Goal: Task Accomplishment & Management: Manage account settings

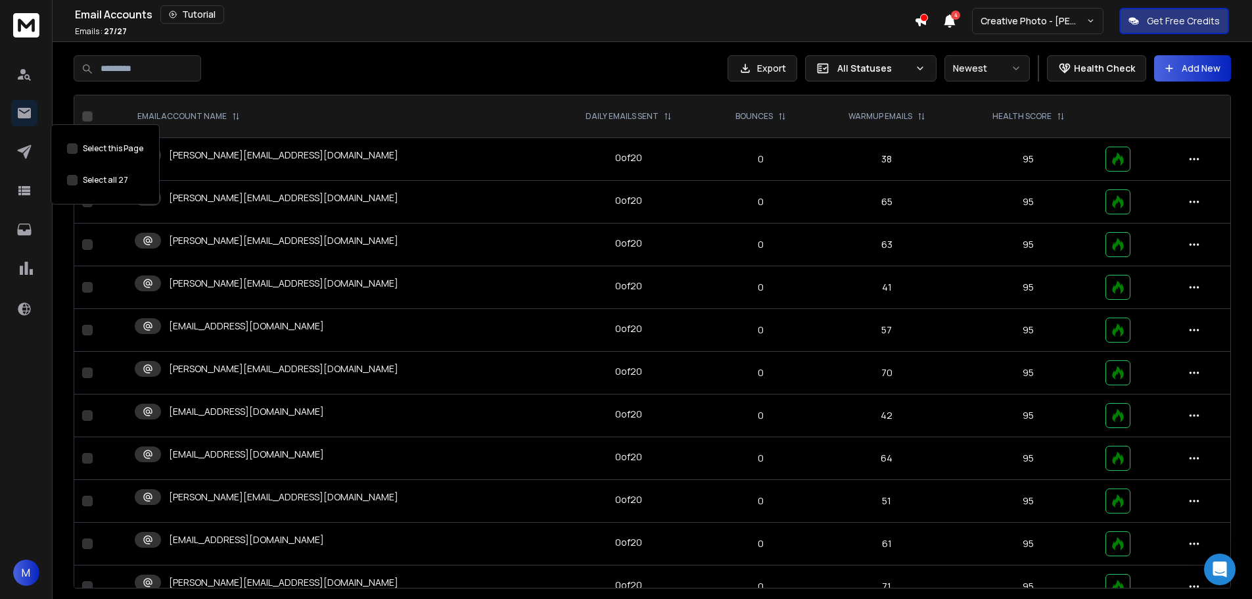
click at [84, 115] on button "Select this Page" at bounding box center [87, 116] width 11 height 11
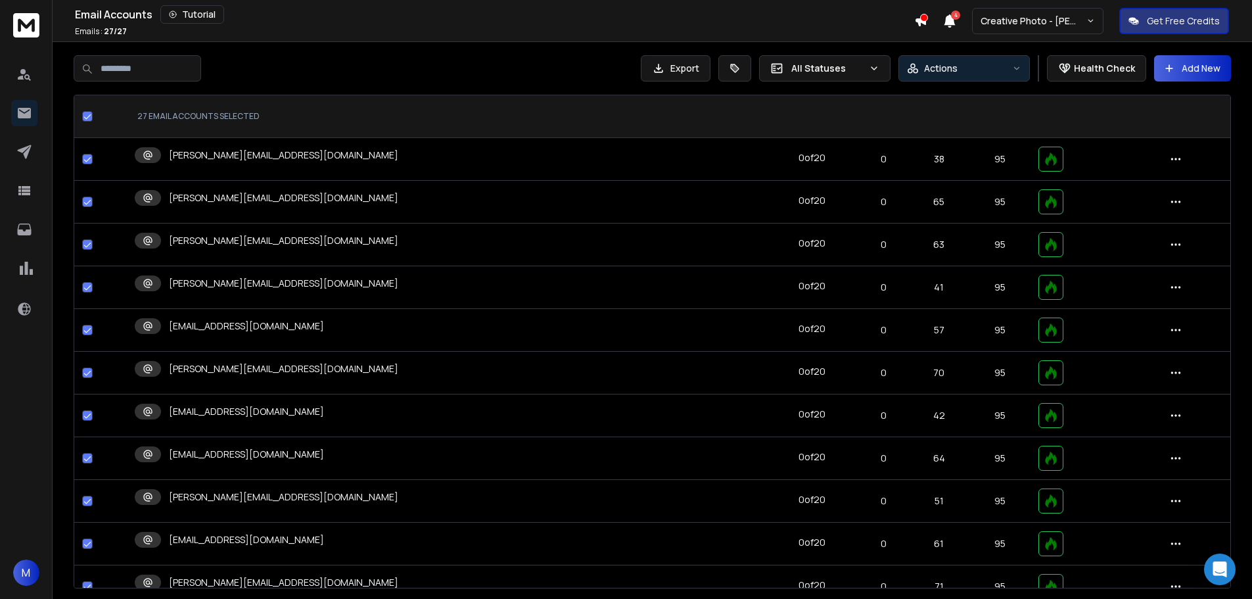
click at [987, 72] on div "Actions" at bounding box center [957, 68] width 100 height 13
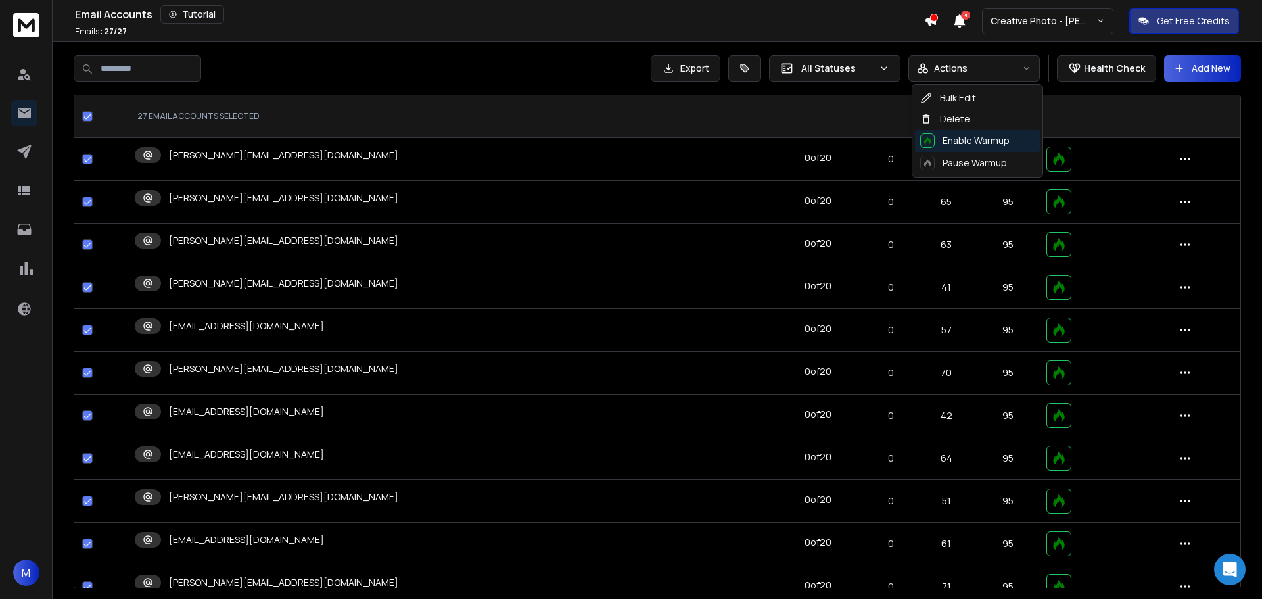
click at [970, 143] on div "Enable Warmup" at bounding box center [964, 140] width 89 height 14
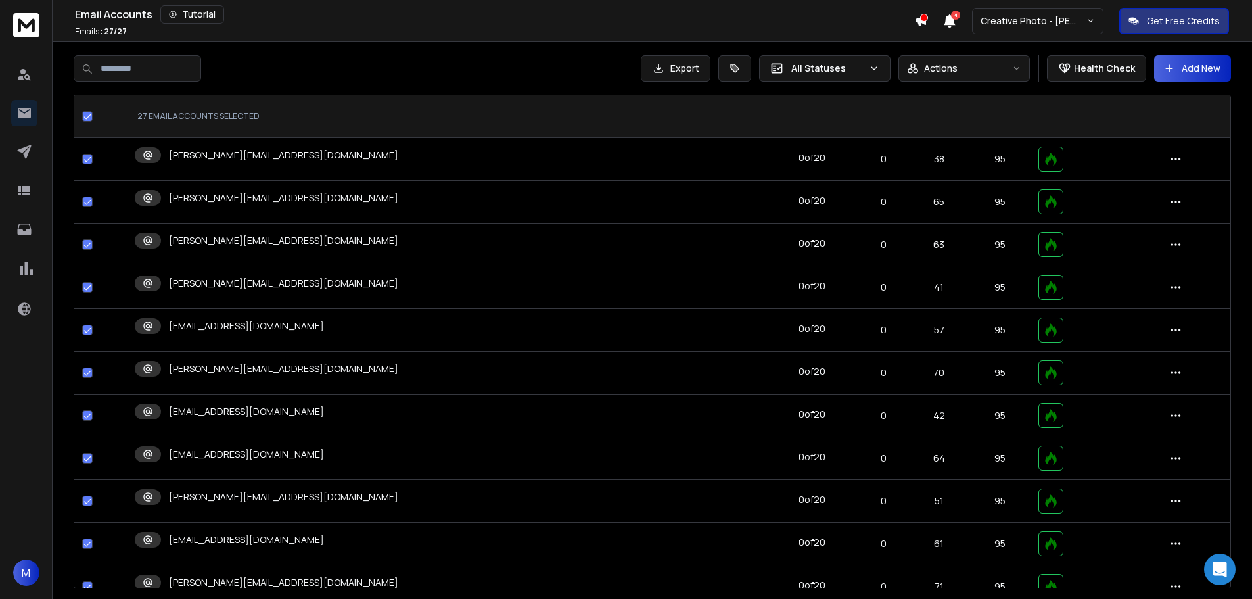
click at [1039, 156] on div at bounding box center [1051, 159] width 25 height 25
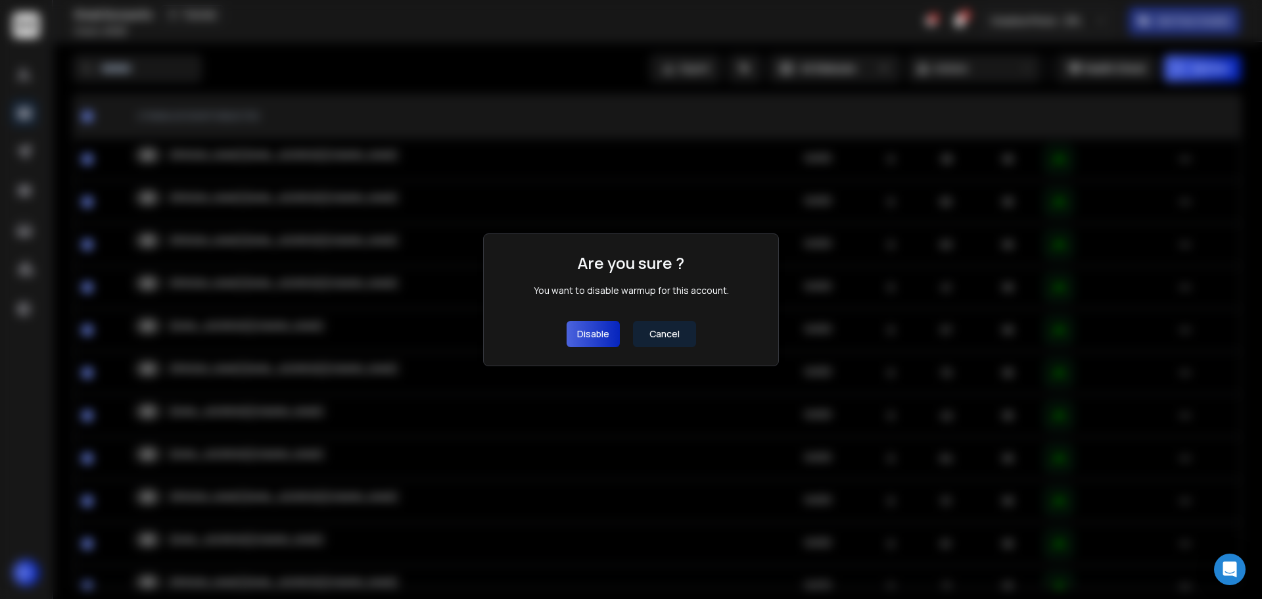
click at [590, 332] on button "Disable" at bounding box center [593, 334] width 53 height 26
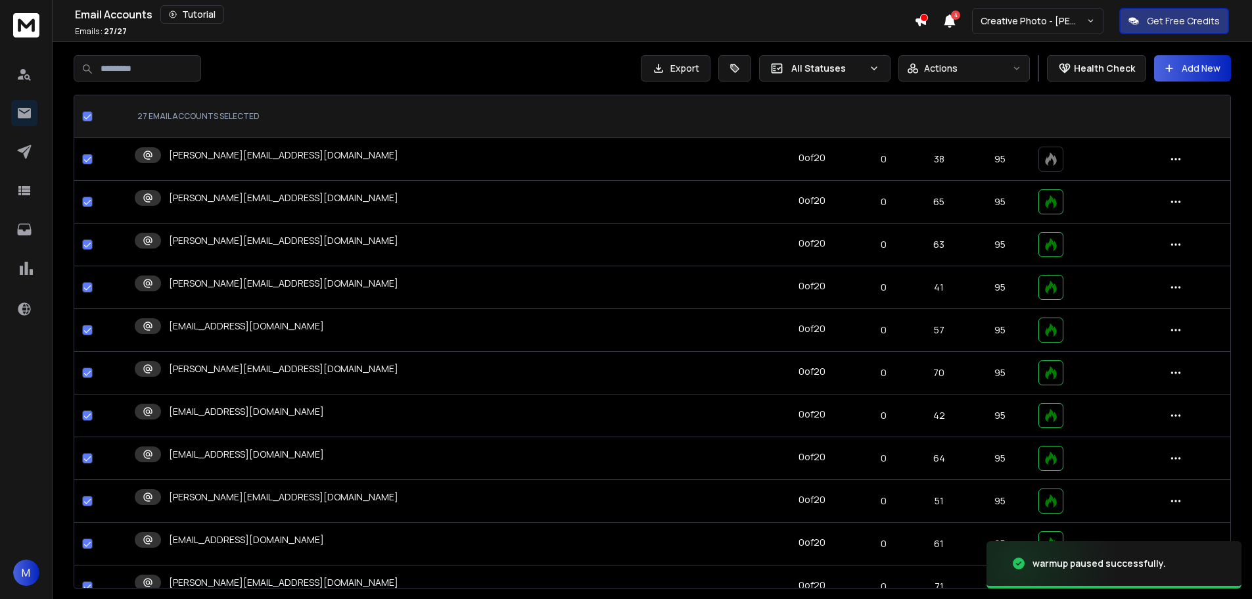
click at [1044, 197] on icon at bounding box center [1050, 201] width 13 height 13
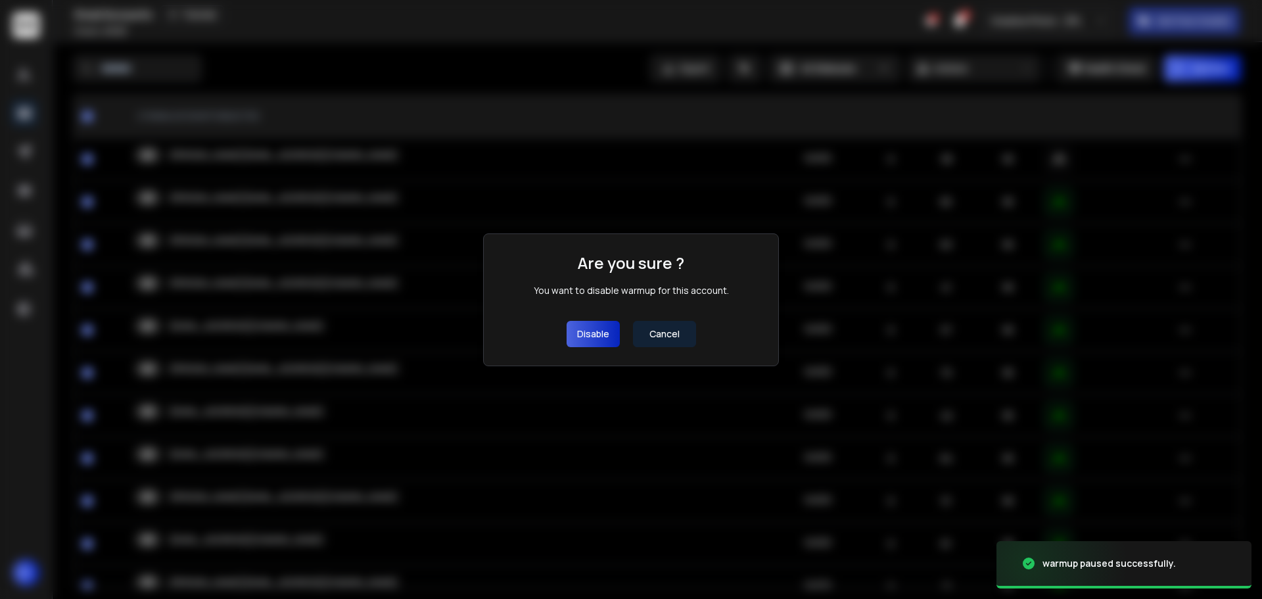
click at [594, 334] on button "Disable" at bounding box center [593, 334] width 53 height 26
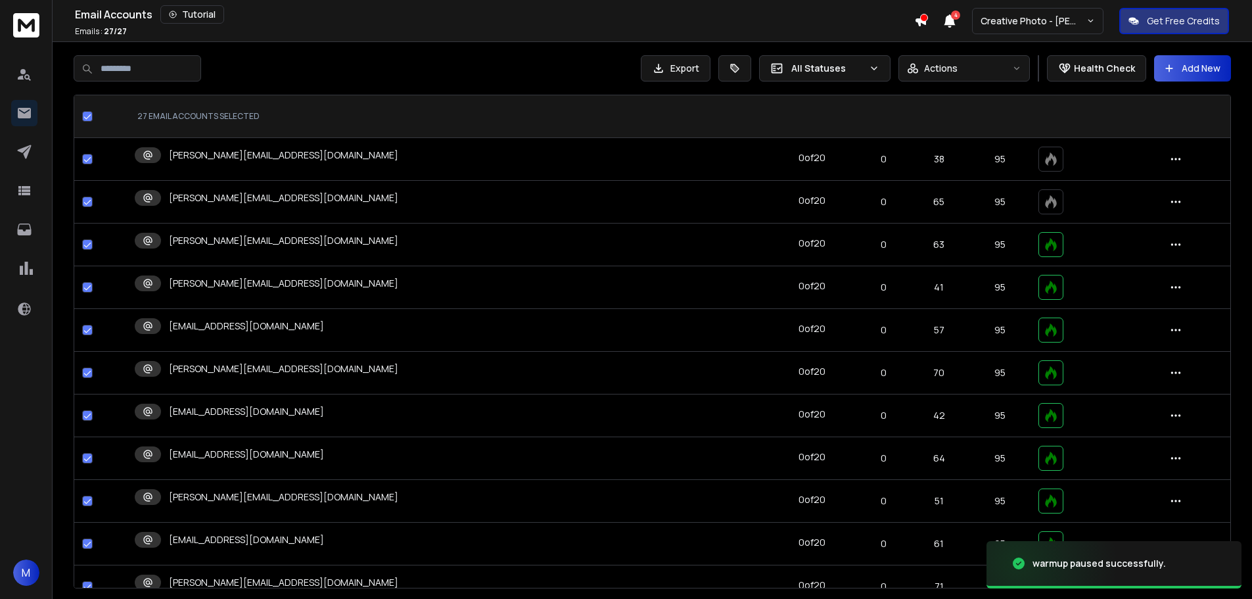
click at [1045, 245] on icon at bounding box center [1050, 244] width 11 height 13
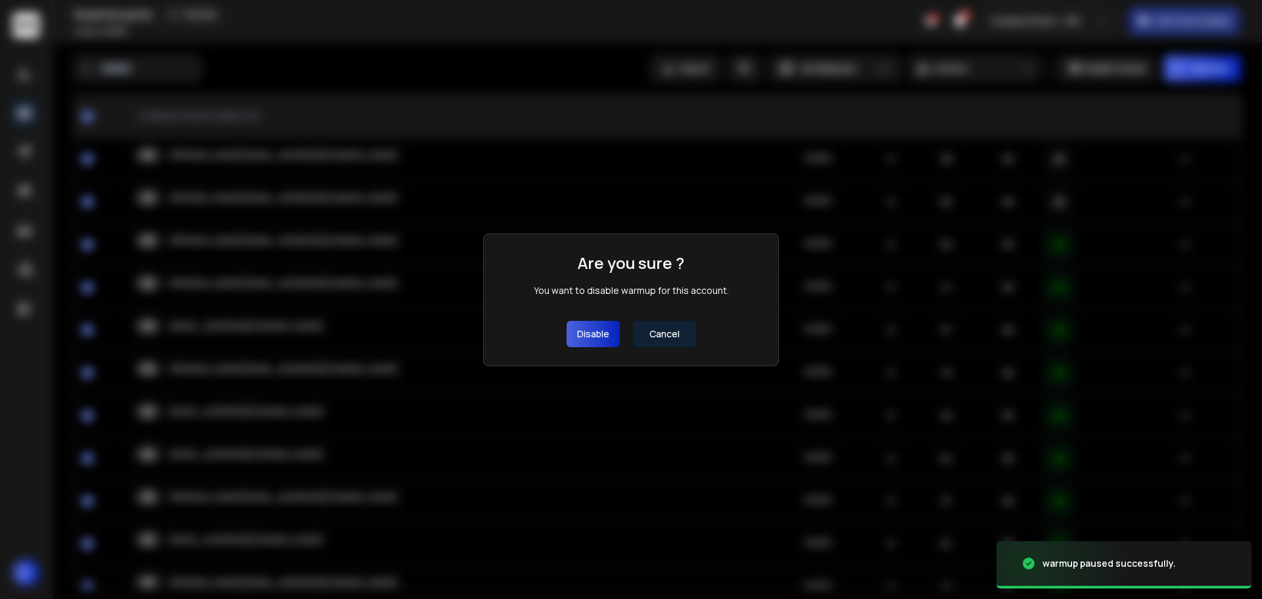
click at [596, 337] on button "Disable" at bounding box center [593, 334] width 53 height 26
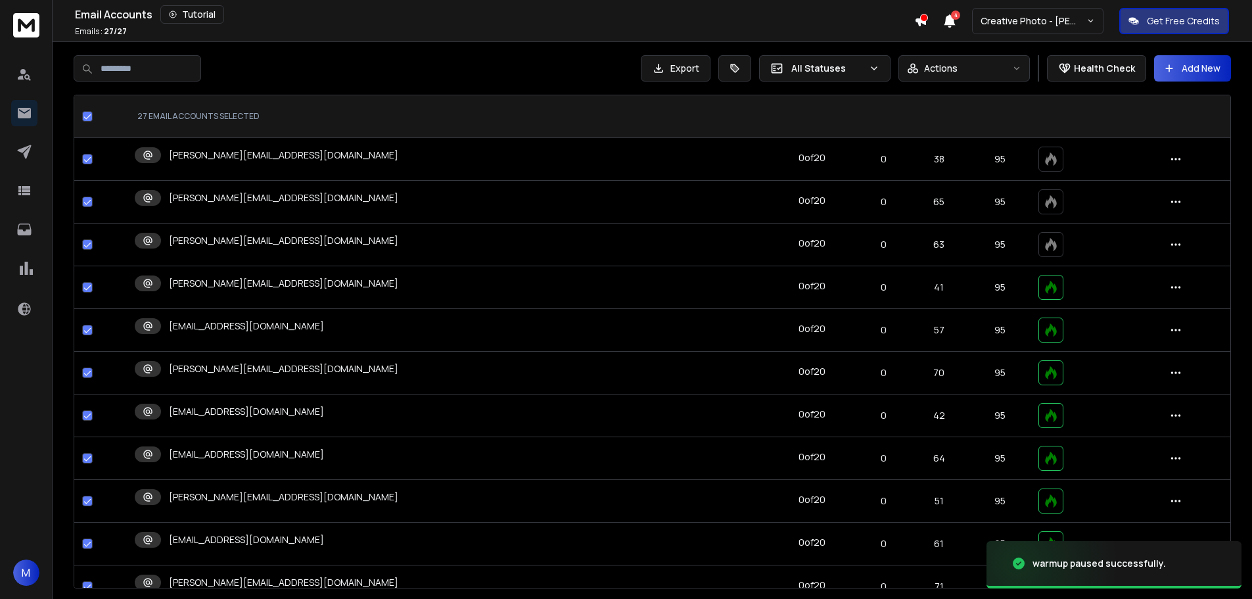
click at [1044, 293] on icon at bounding box center [1050, 287] width 13 height 13
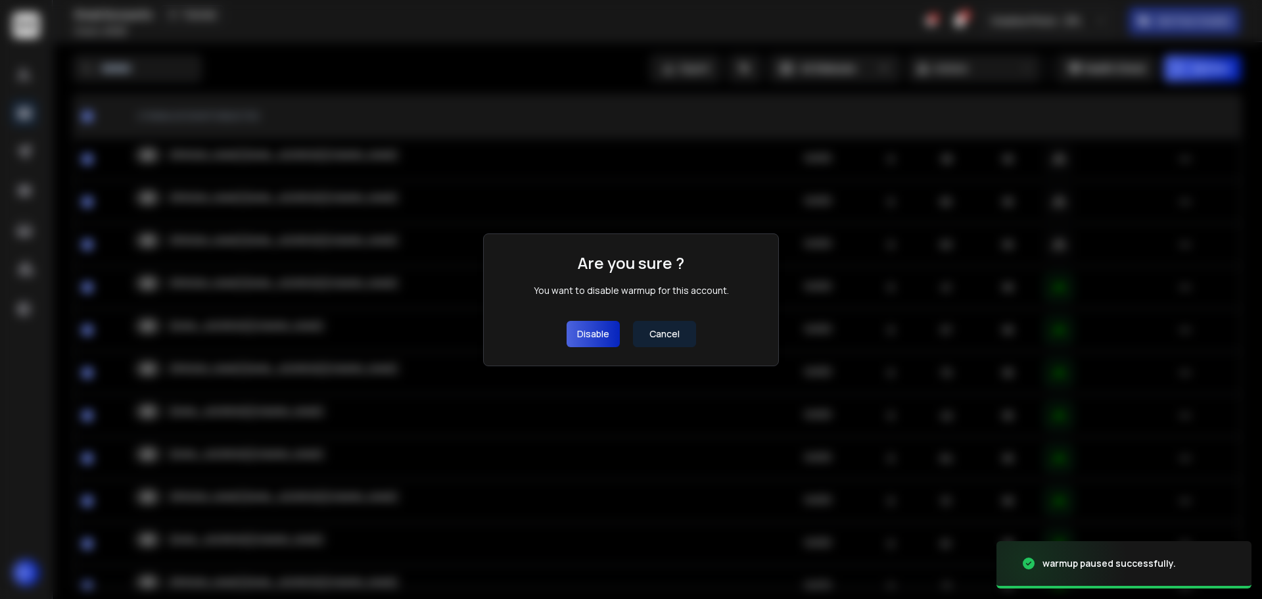
click at [575, 336] on button "Disable" at bounding box center [593, 334] width 53 height 26
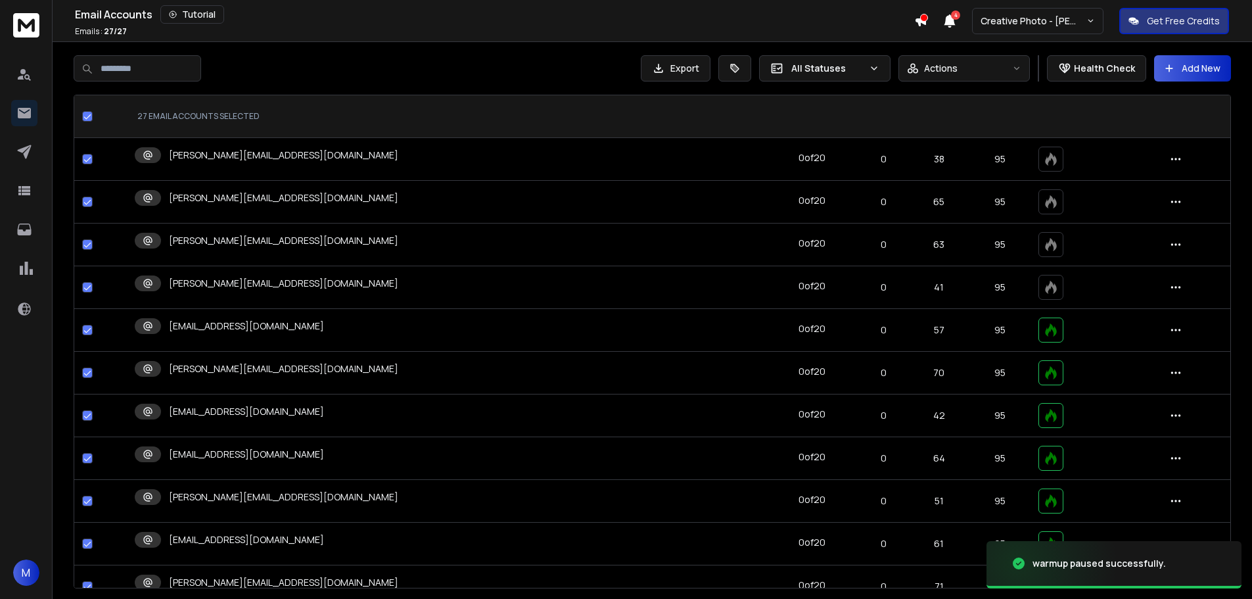
click at [1045, 329] on icon at bounding box center [1050, 329] width 11 height 13
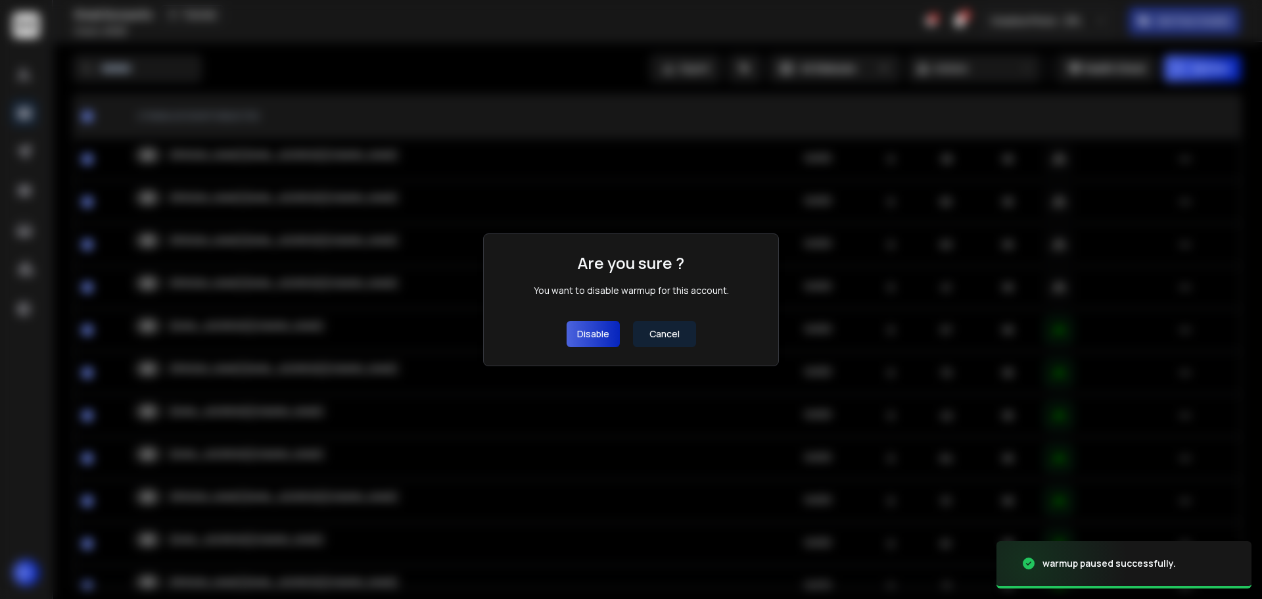
click at [586, 335] on button "Disable" at bounding box center [593, 334] width 53 height 26
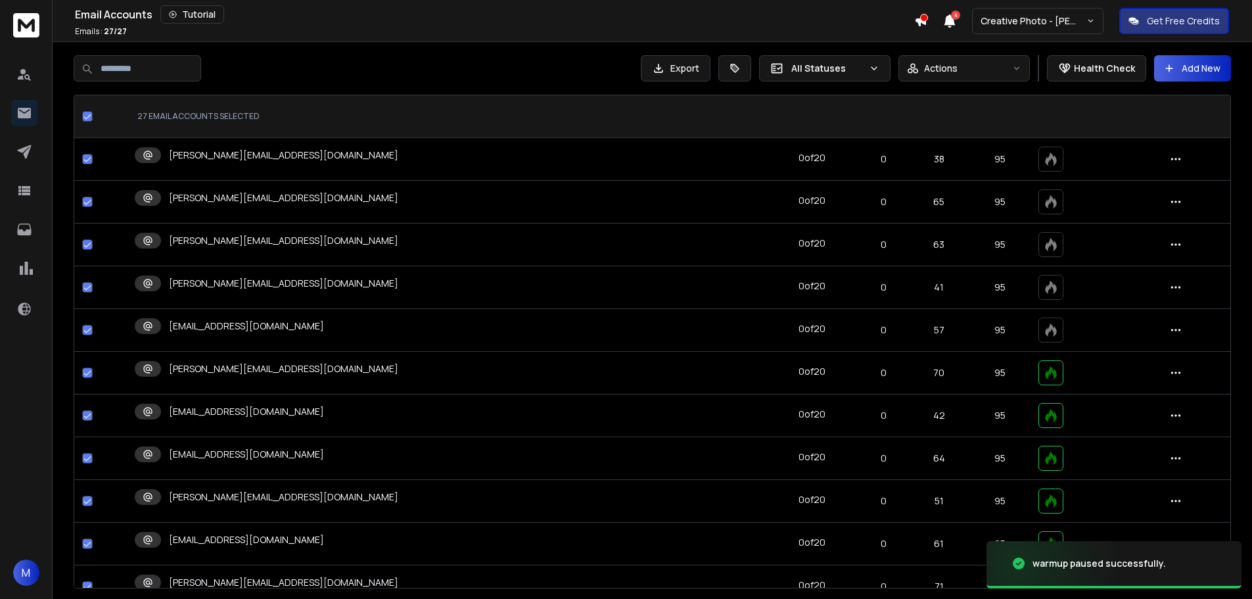
click at [1044, 369] on icon at bounding box center [1050, 372] width 13 height 13
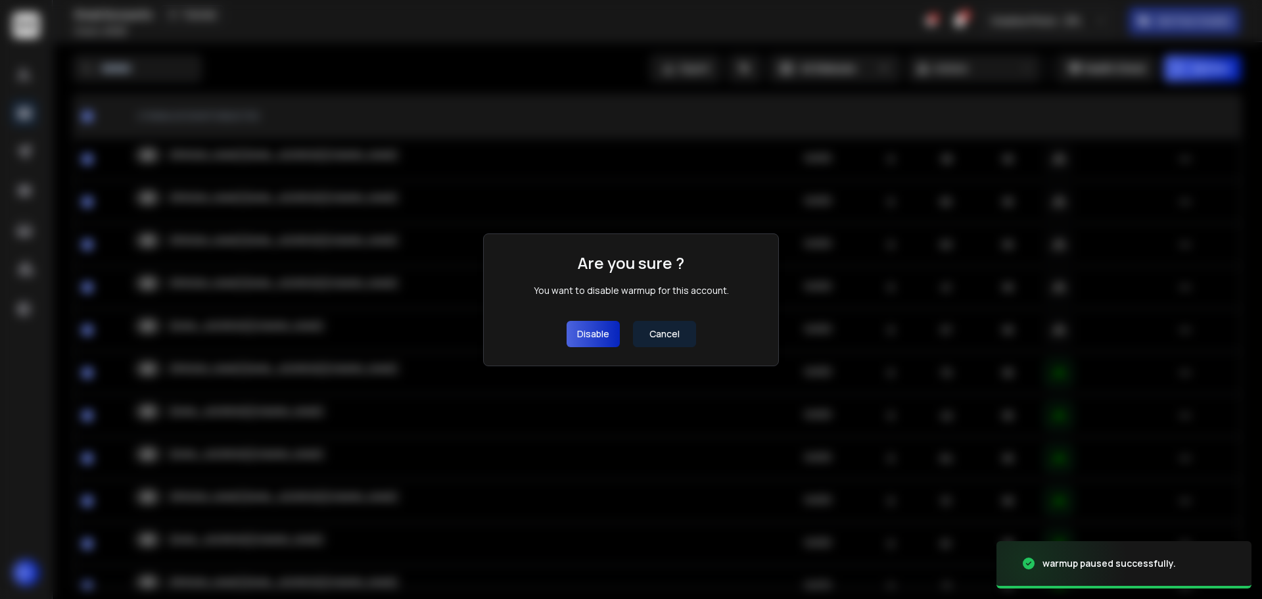
click at [593, 337] on button "Disable" at bounding box center [593, 334] width 53 height 26
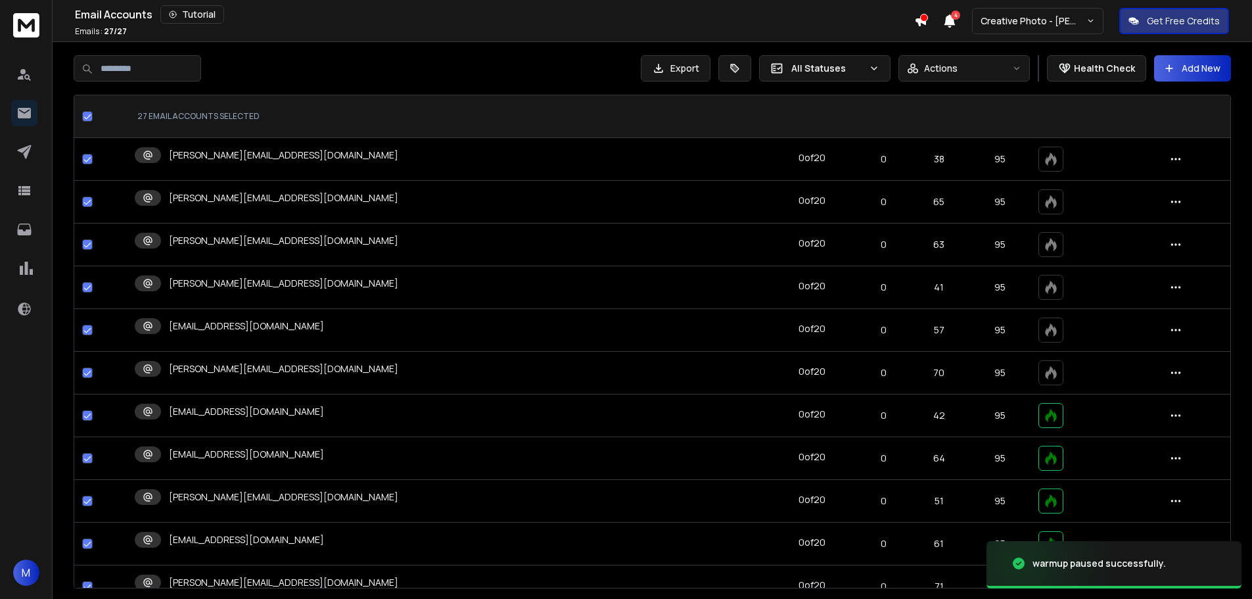
click at [1039, 422] on div at bounding box center [1051, 415] width 25 height 25
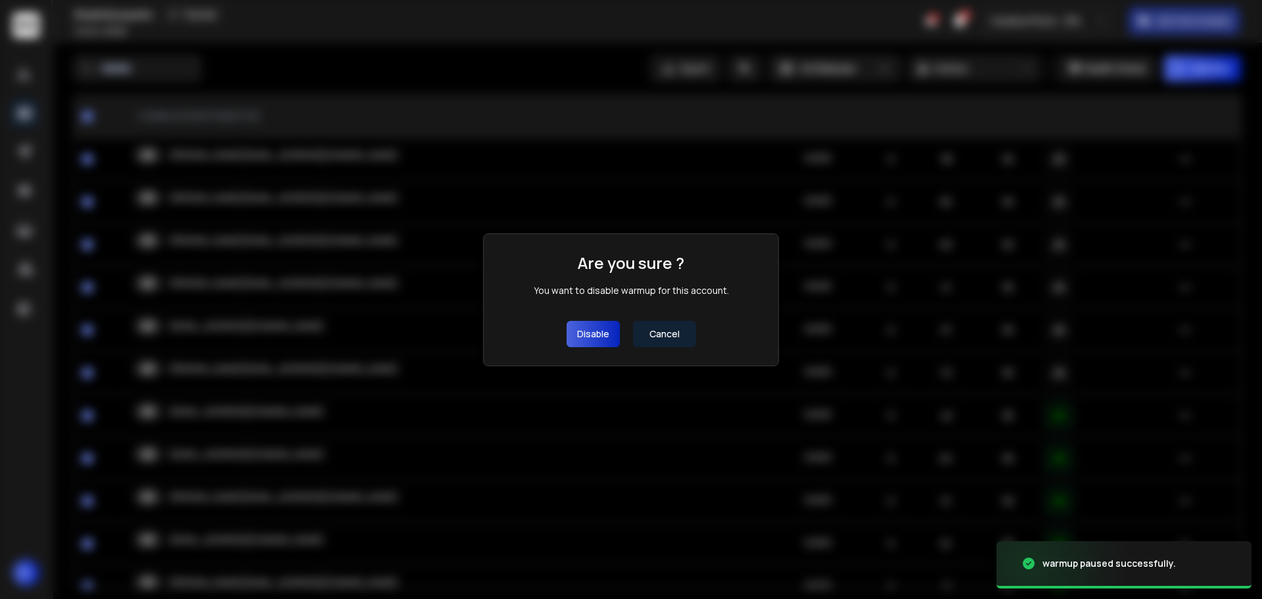
click at [598, 343] on button "Disable" at bounding box center [593, 334] width 53 height 26
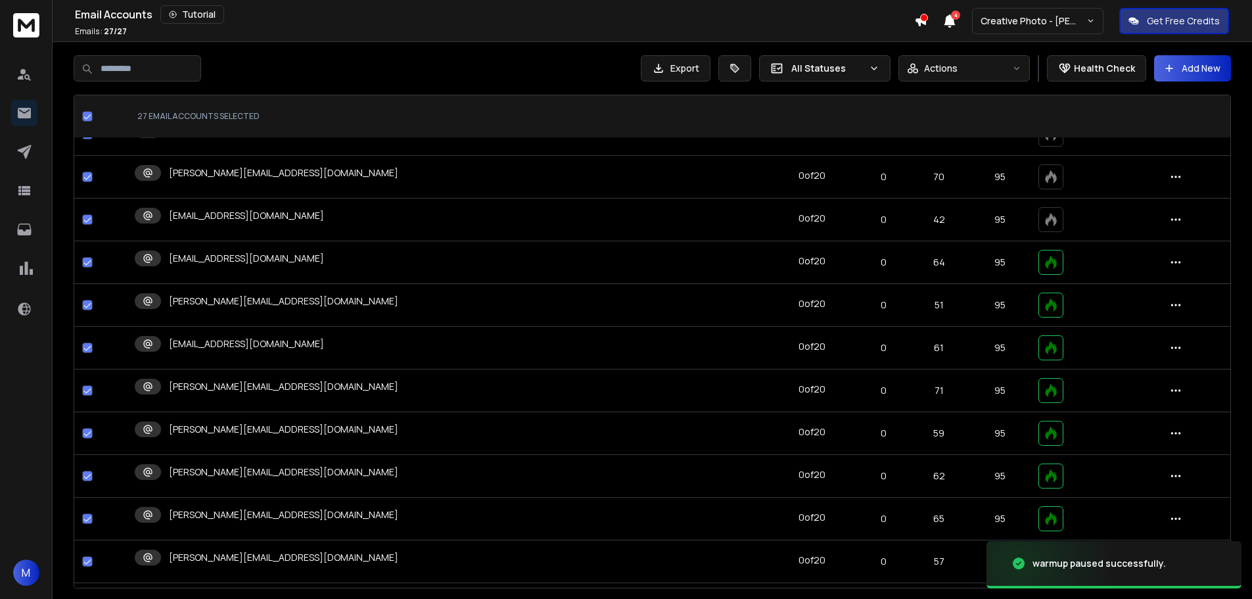
scroll to position [197, 0]
click at [1045, 256] on icon at bounding box center [1050, 260] width 11 height 13
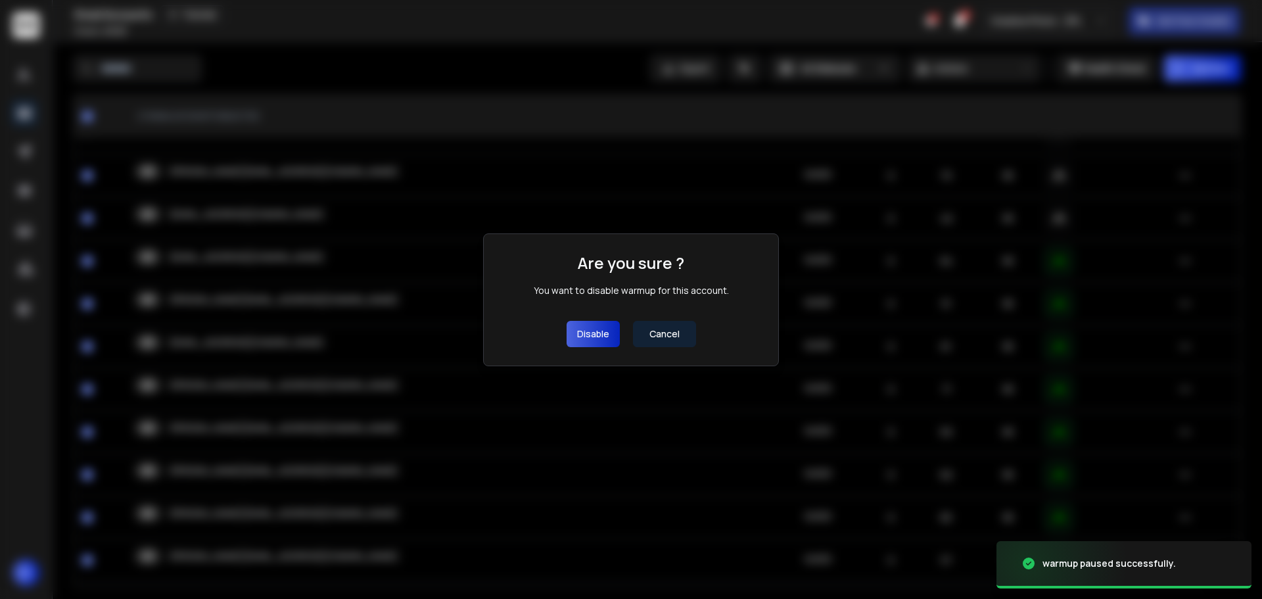
drag, startPoint x: 597, startPoint y: 335, endPoint x: 617, endPoint y: 341, distance: 21.4
click at [596, 335] on button "Disable" at bounding box center [593, 334] width 53 height 26
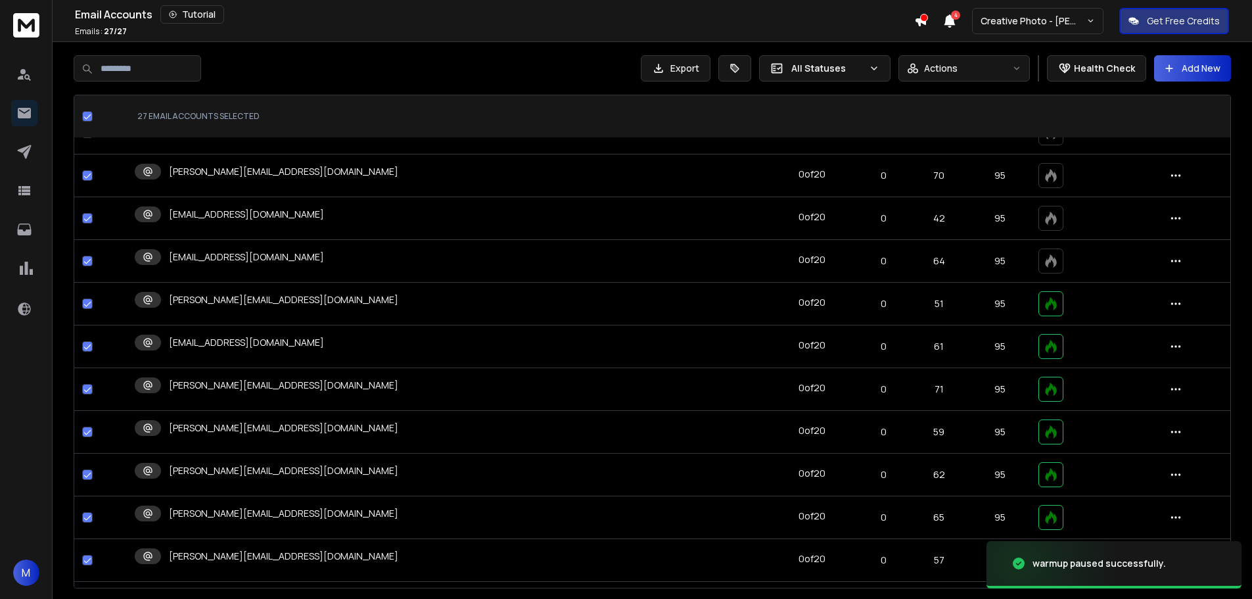
click at [1044, 300] on icon at bounding box center [1050, 303] width 13 height 13
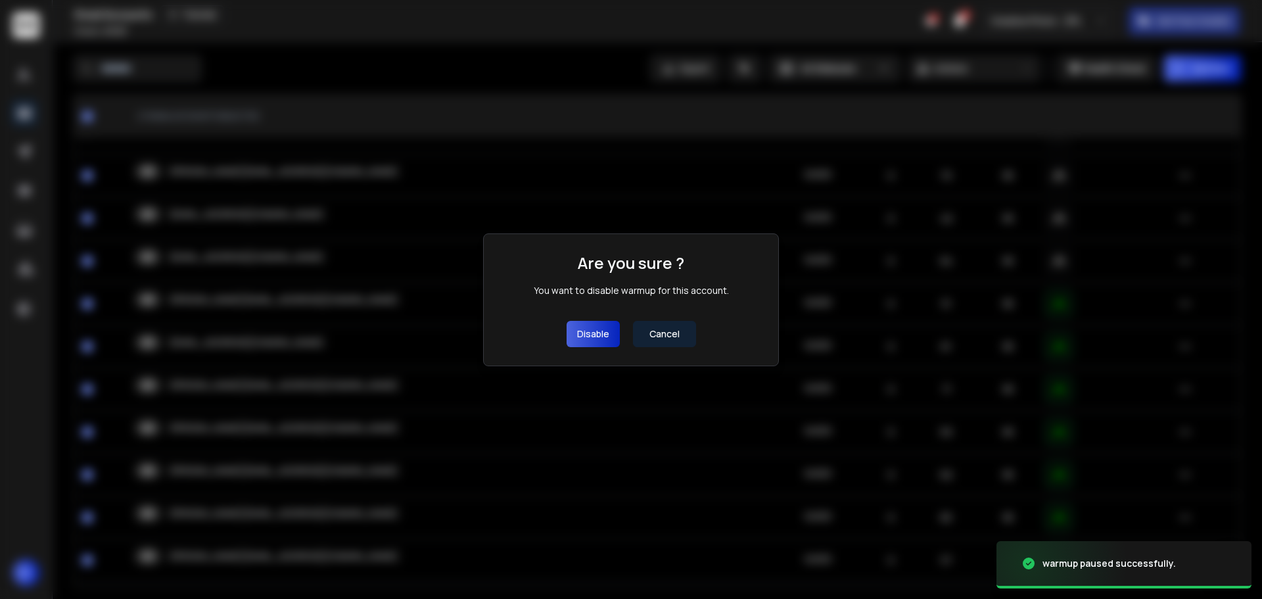
click at [589, 332] on button "Disable" at bounding box center [593, 334] width 53 height 26
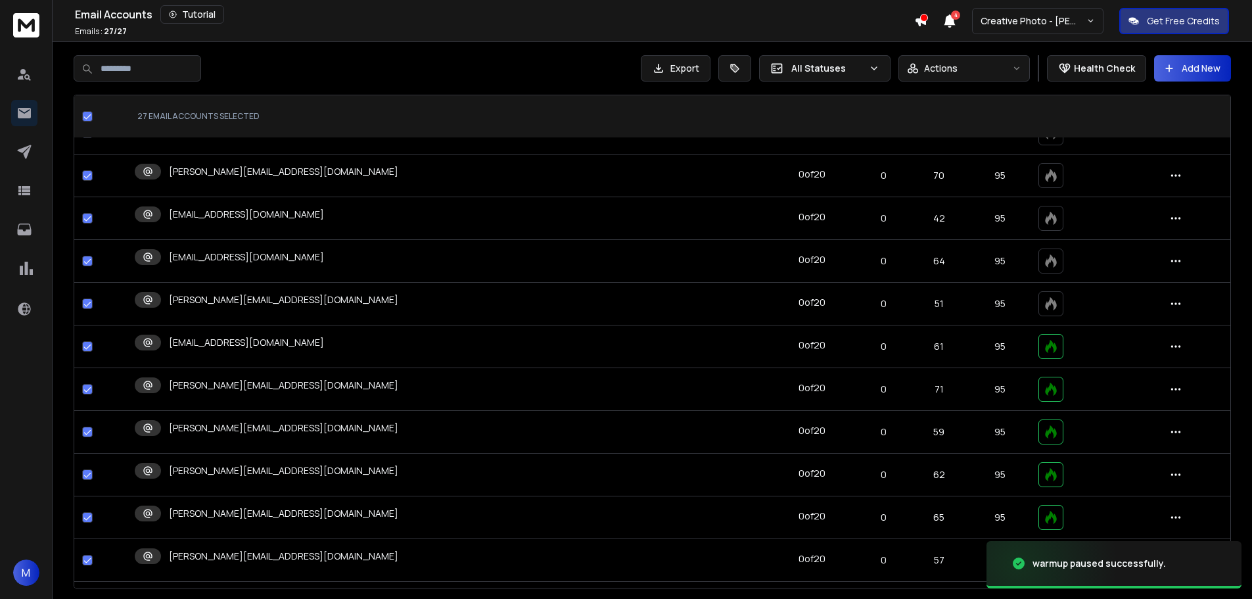
click at [1044, 348] on icon at bounding box center [1050, 346] width 13 height 13
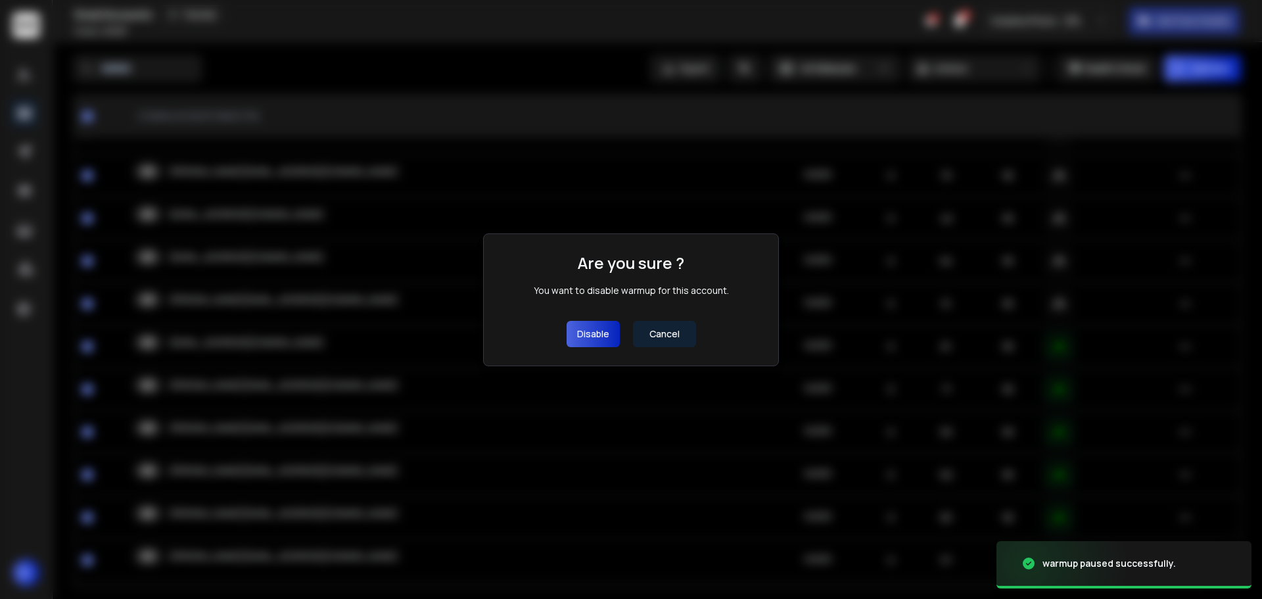
click at [586, 336] on button "Disable" at bounding box center [593, 334] width 53 height 26
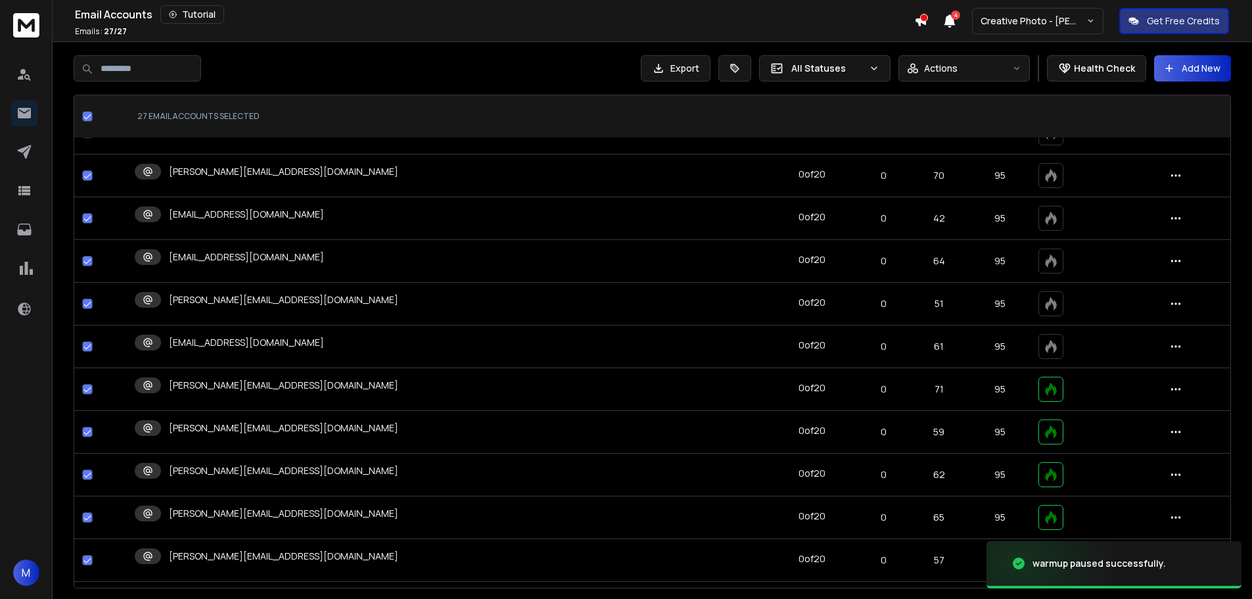
click at [1044, 392] on icon at bounding box center [1050, 389] width 13 height 13
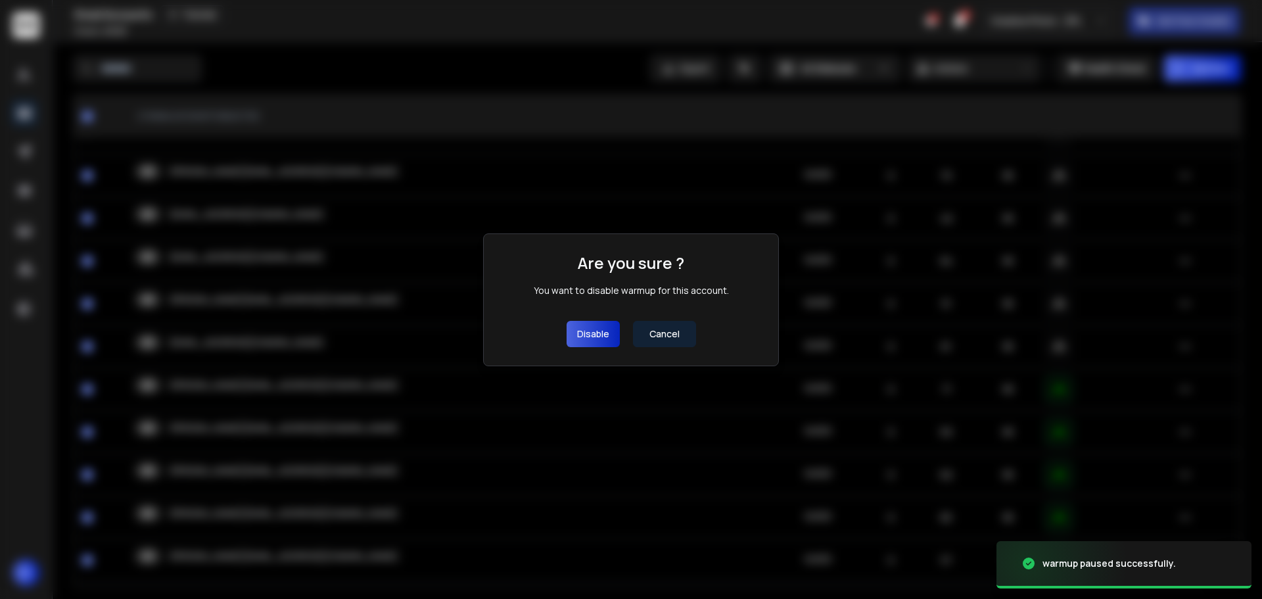
click at [600, 337] on button "Disable" at bounding box center [593, 334] width 53 height 26
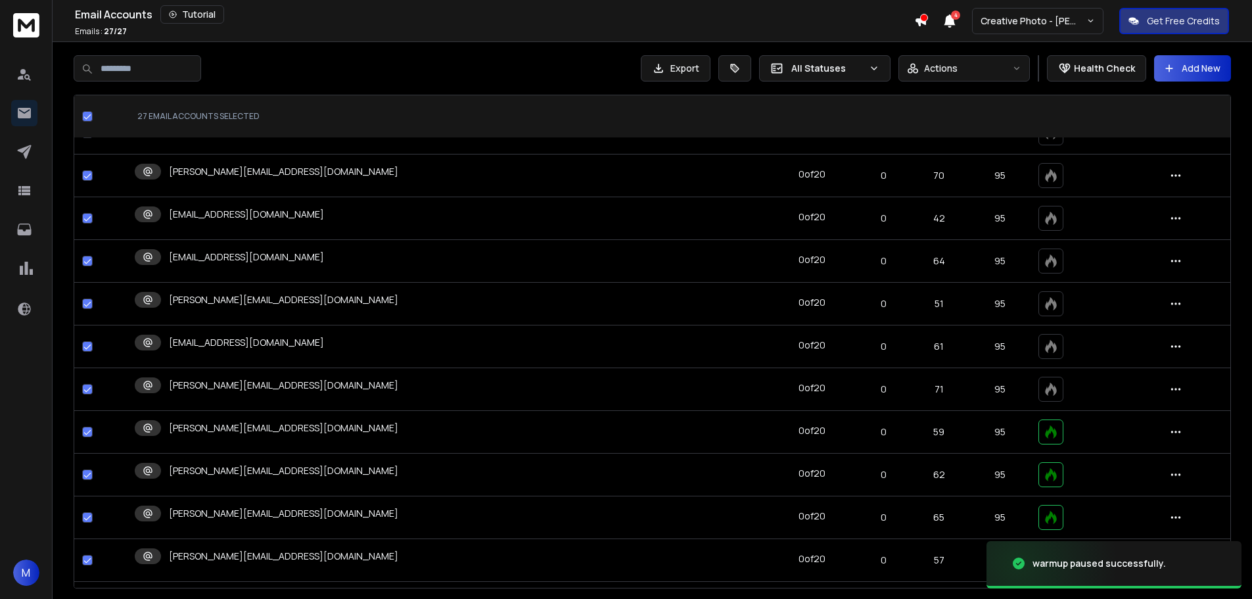
click at [1045, 431] on icon at bounding box center [1050, 431] width 11 height 13
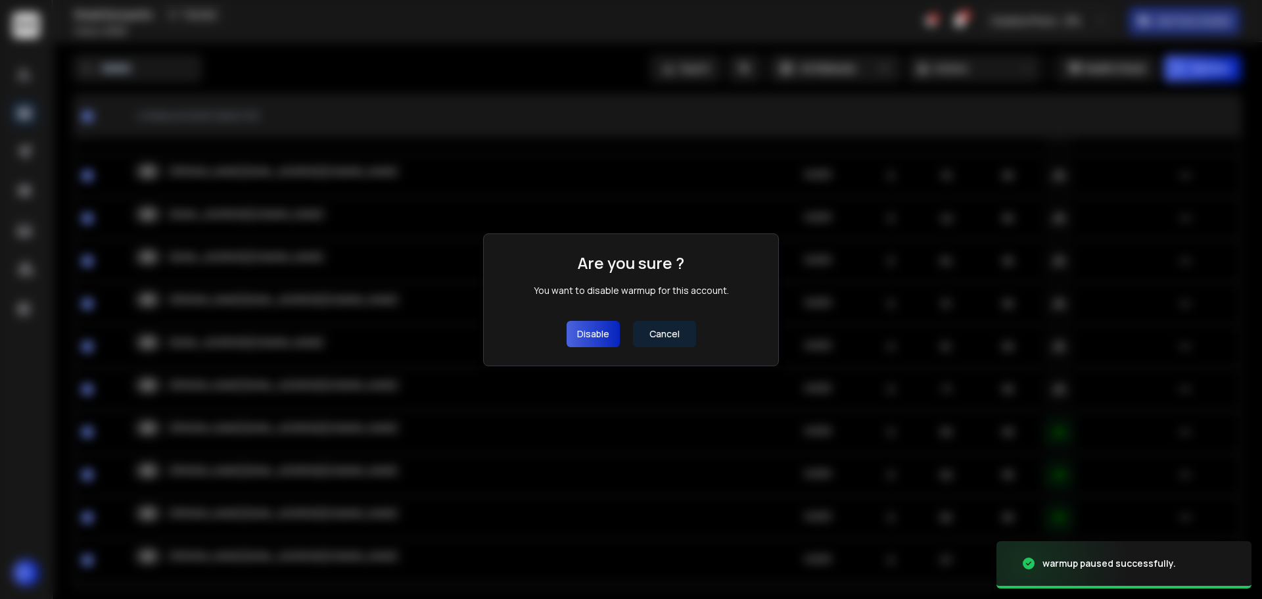
click at [590, 333] on button "Disable" at bounding box center [593, 334] width 53 height 26
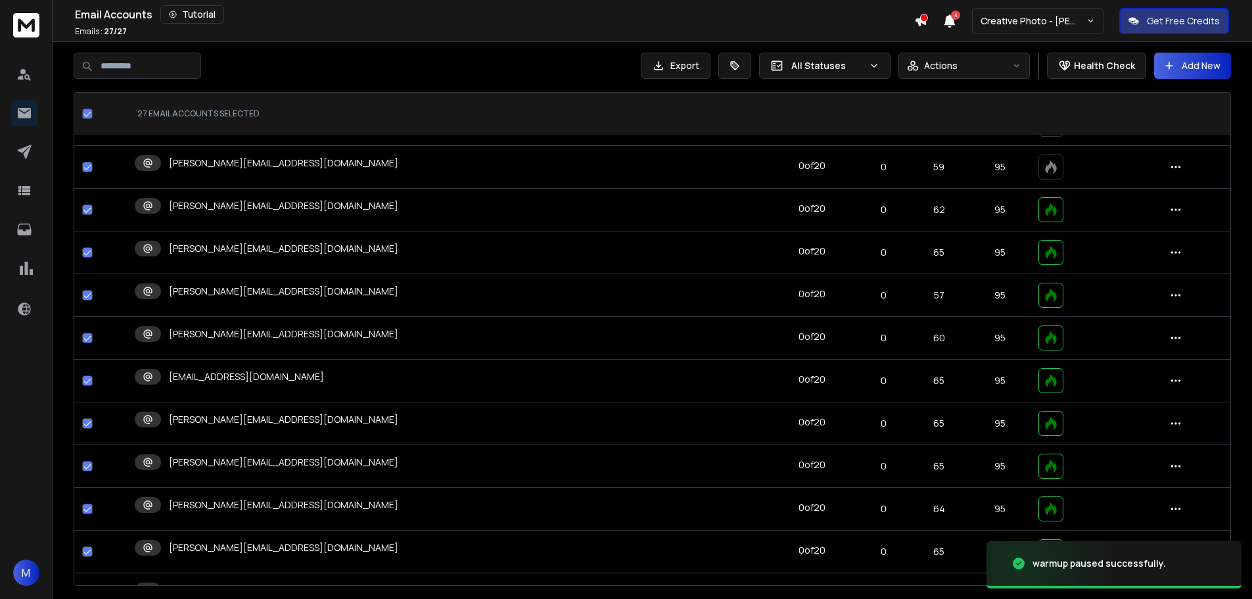
scroll to position [460, 0]
click at [1044, 212] on icon at bounding box center [1050, 208] width 13 height 13
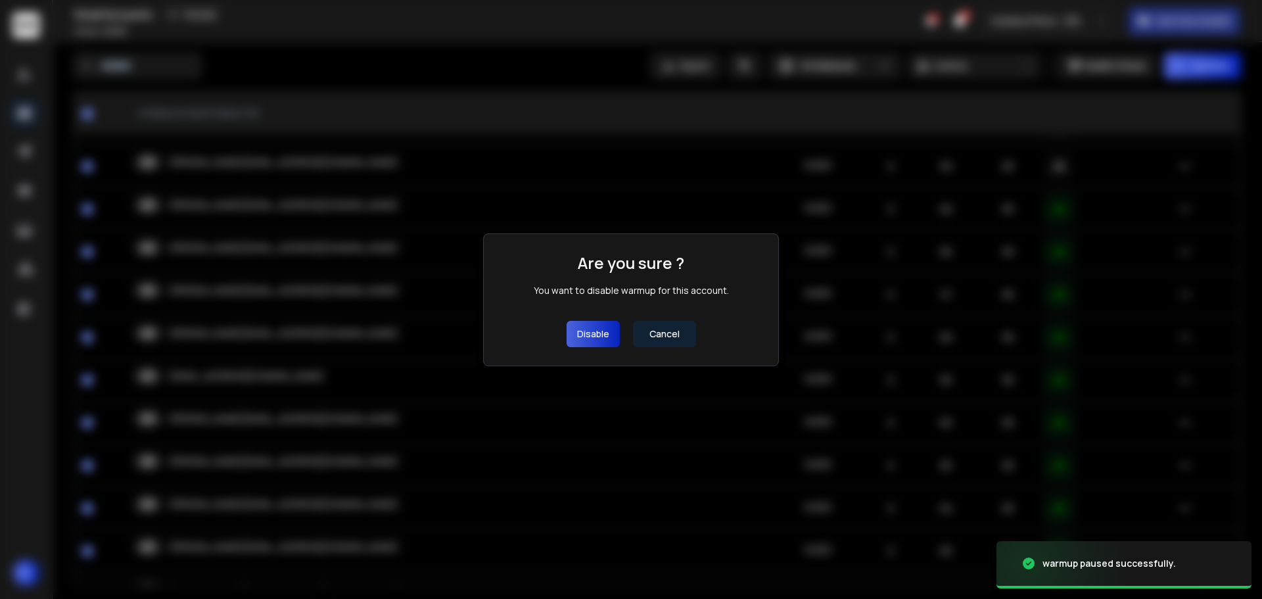
click at [594, 331] on button "Disable" at bounding box center [593, 334] width 53 height 26
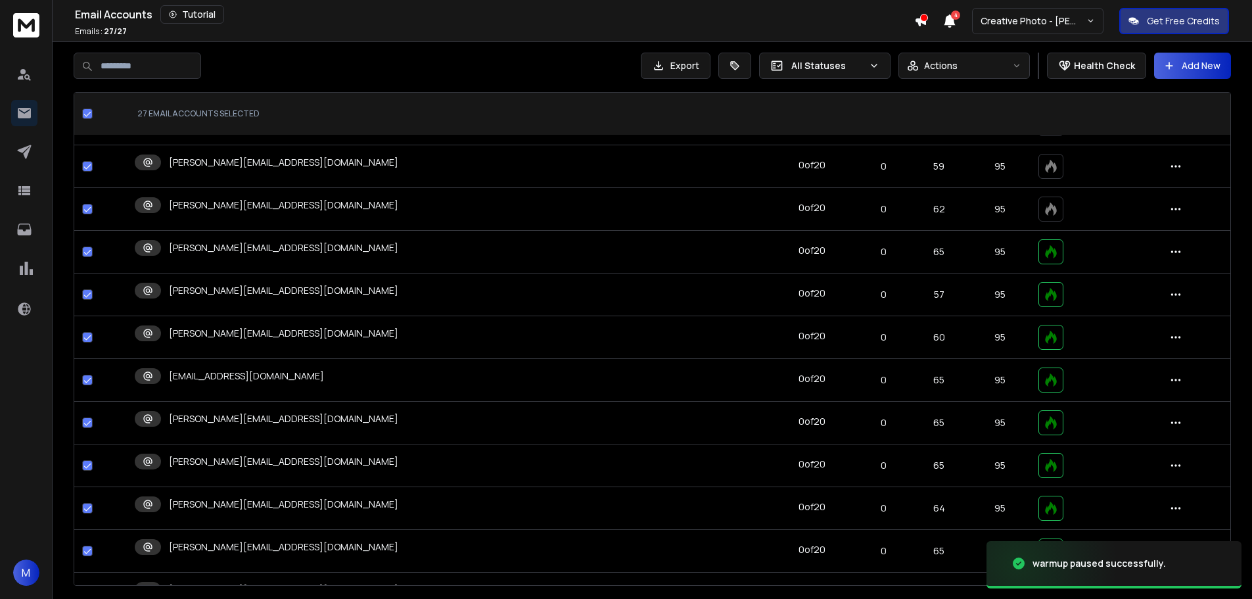
click at [1044, 249] on icon at bounding box center [1050, 251] width 13 height 13
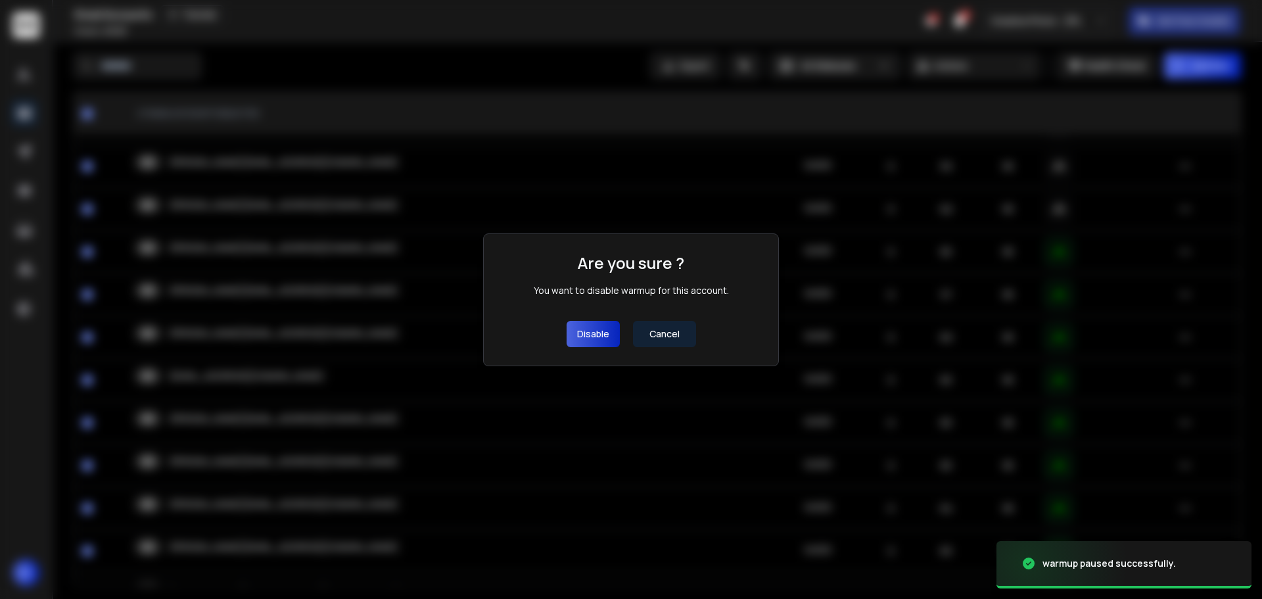
click at [605, 340] on button "Disable" at bounding box center [593, 334] width 53 height 26
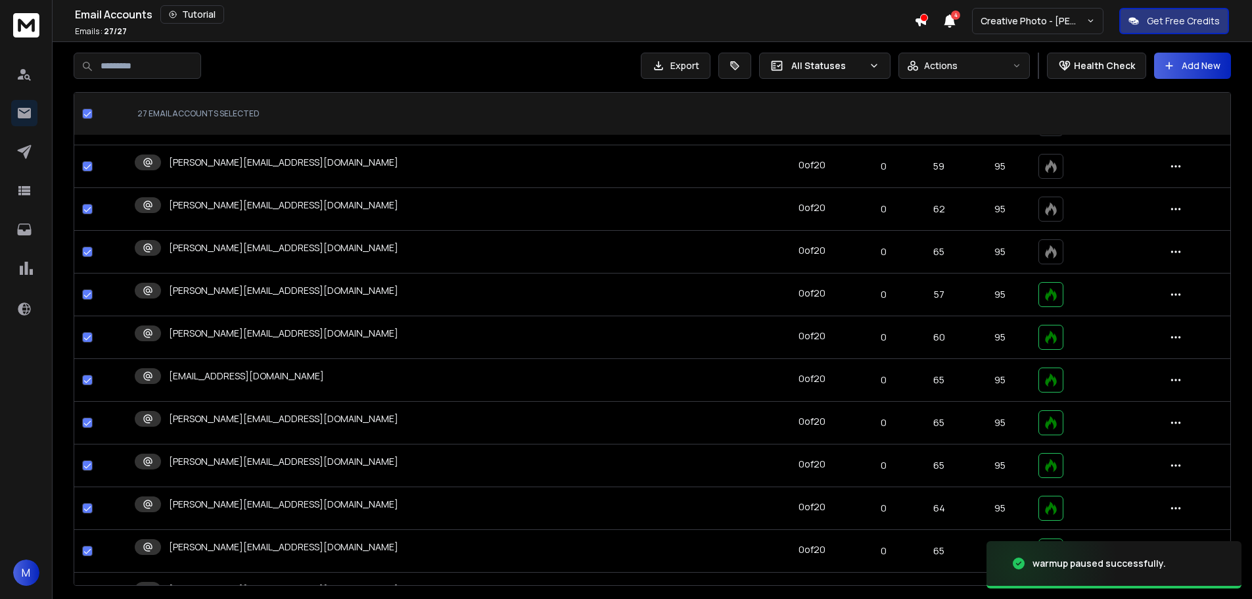
click at [1045, 294] on icon at bounding box center [1050, 294] width 11 height 13
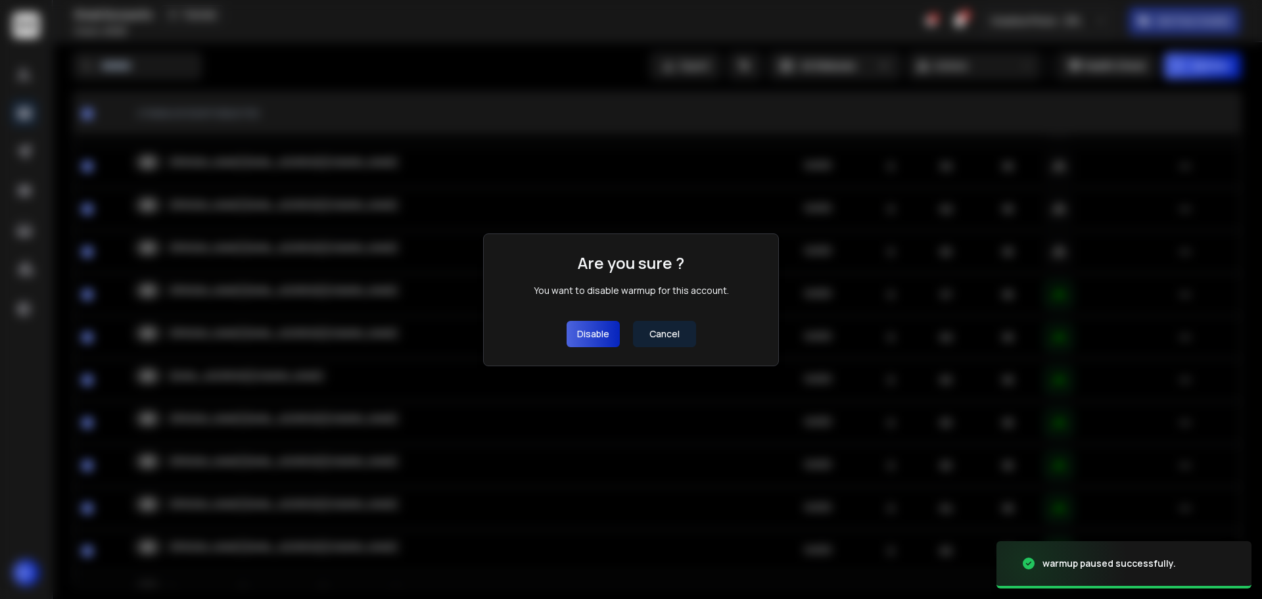
click at [597, 334] on button "Disable" at bounding box center [593, 334] width 53 height 26
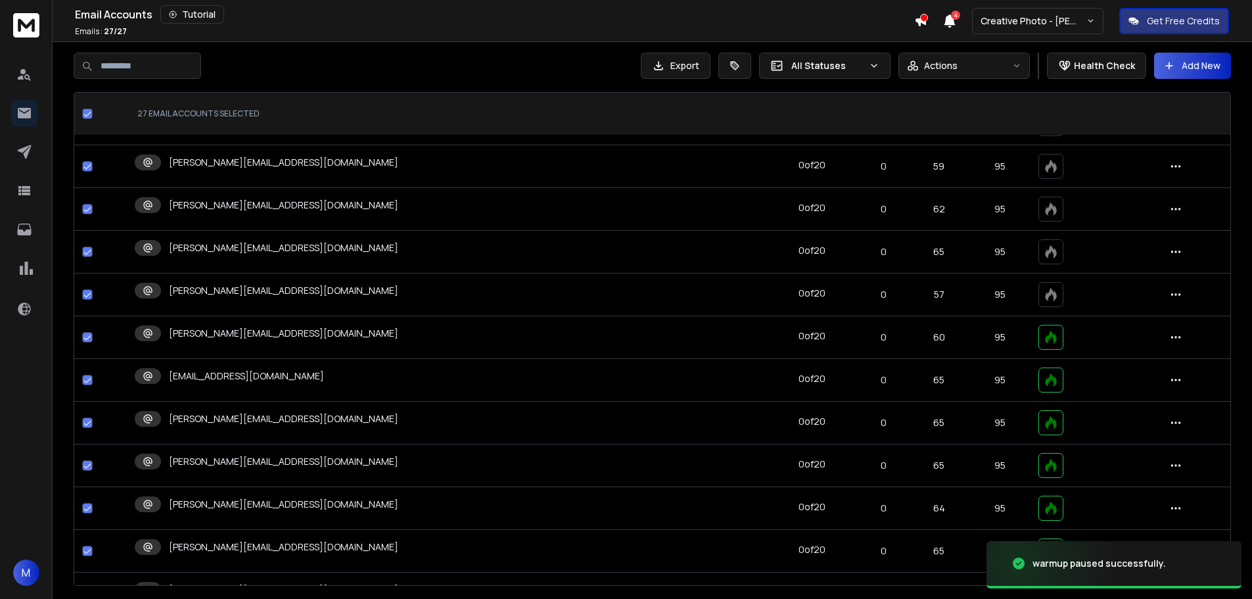
click at [1045, 342] on icon at bounding box center [1050, 337] width 11 height 13
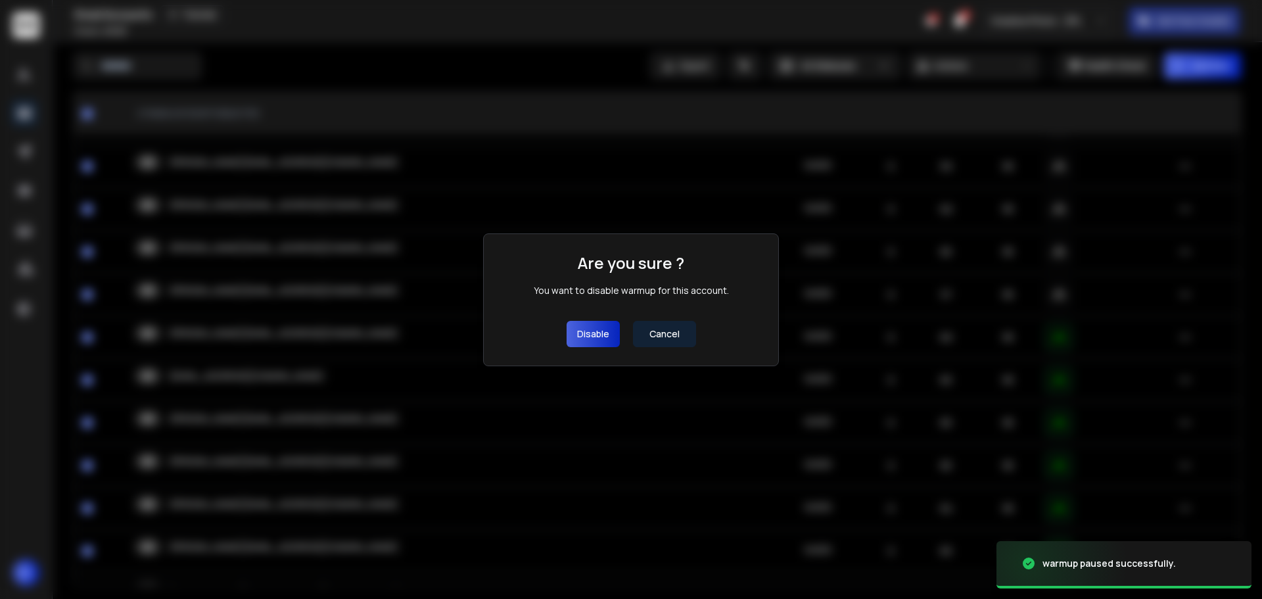
click at [603, 340] on button "Disable" at bounding box center [593, 334] width 53 height 26
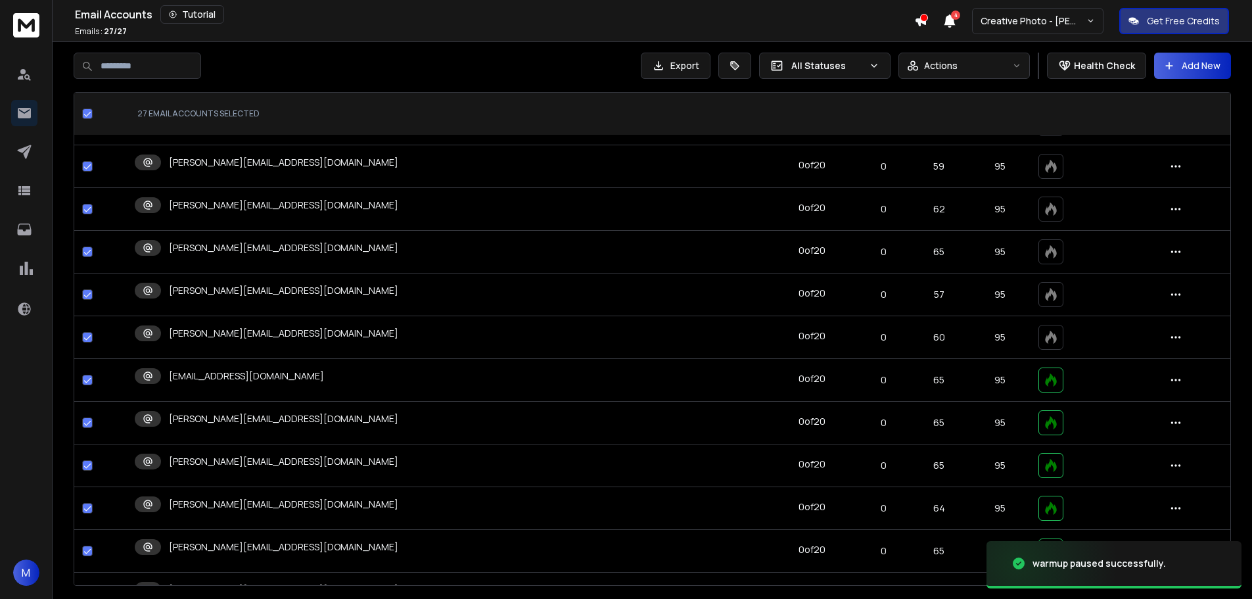
click at [1045, 376] on icon at bounding box center [1050, 379] width 11 height 13
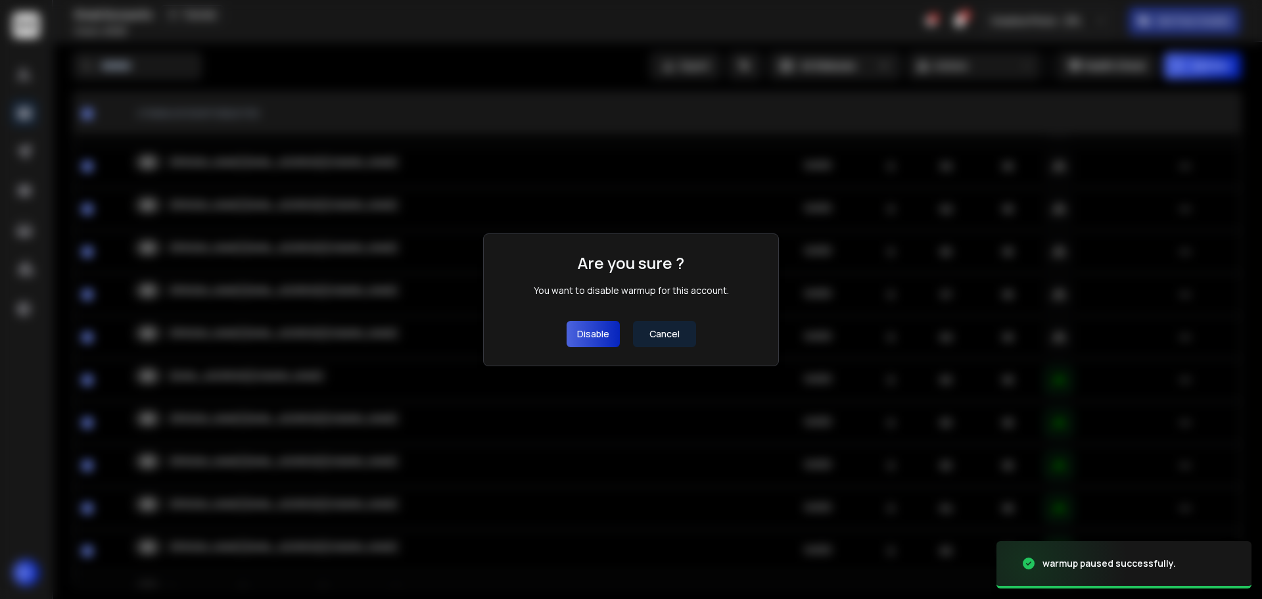
click at [598, 342] on button "Disable" at bounding box center [593, 334] width 53 height 26
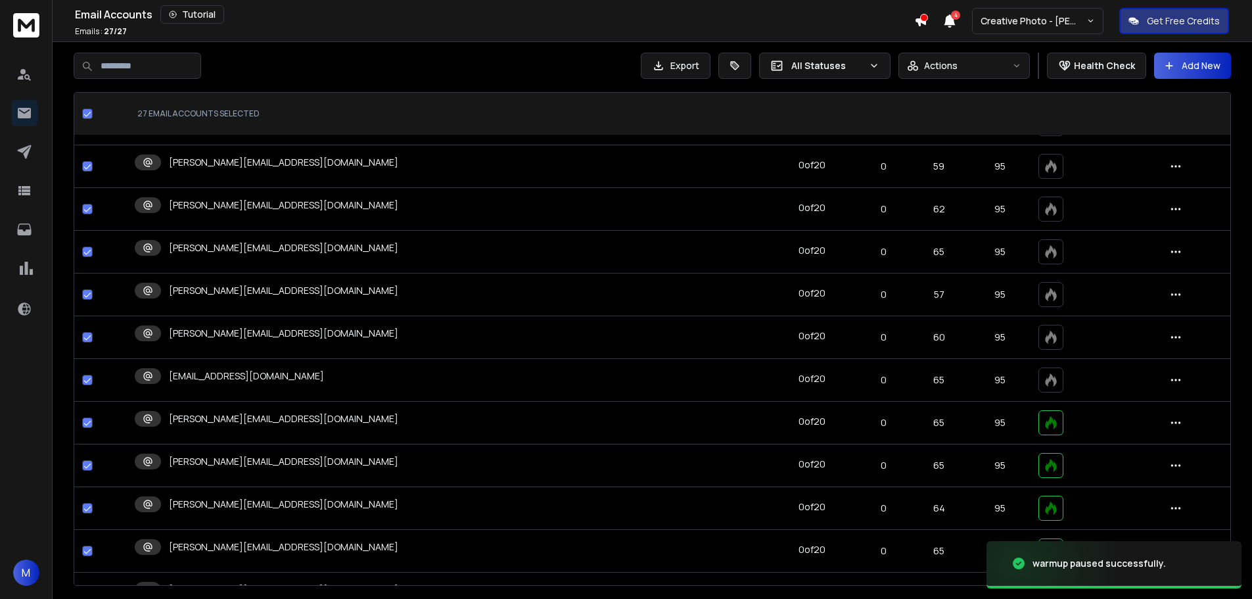
click at [1044, 425] on icon at bounding box center [1050, 422] width 13 height 13
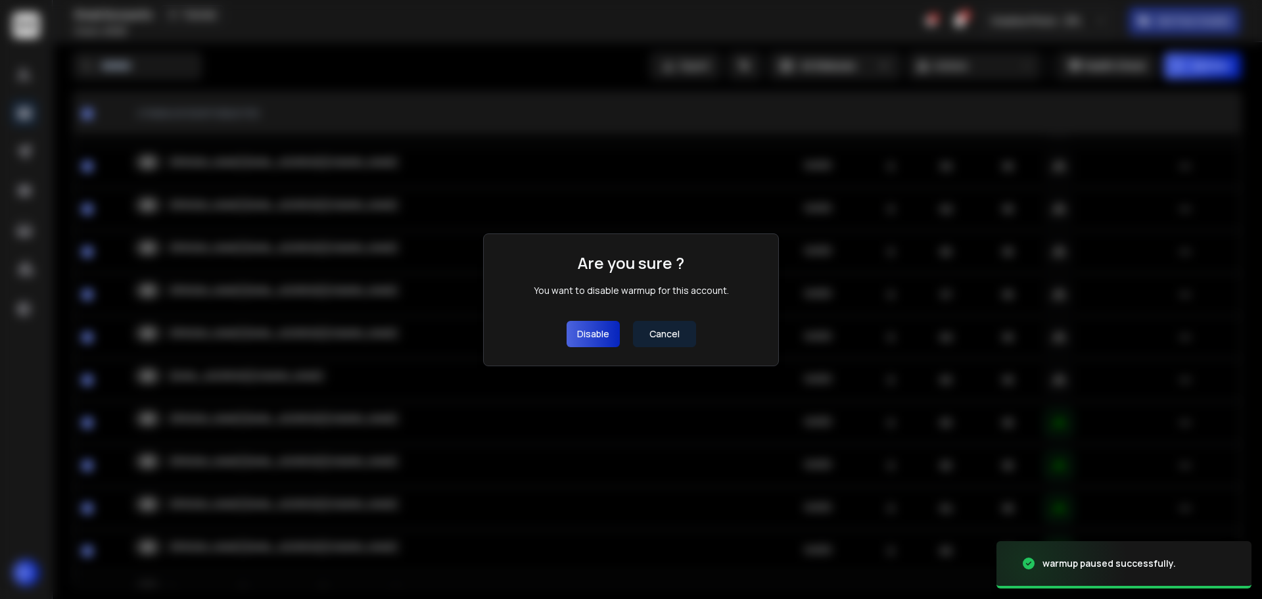
click at [583, 336] on button "Disable" at bounding box center [593, 334] width 53 height 26
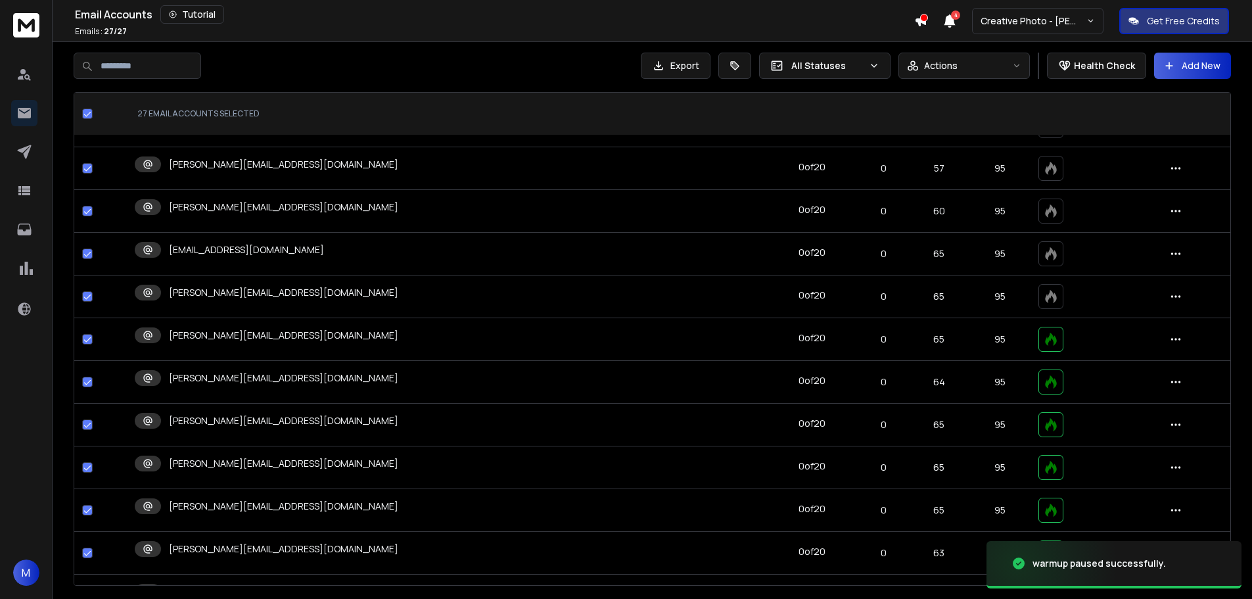
scroll to position [592, 0]
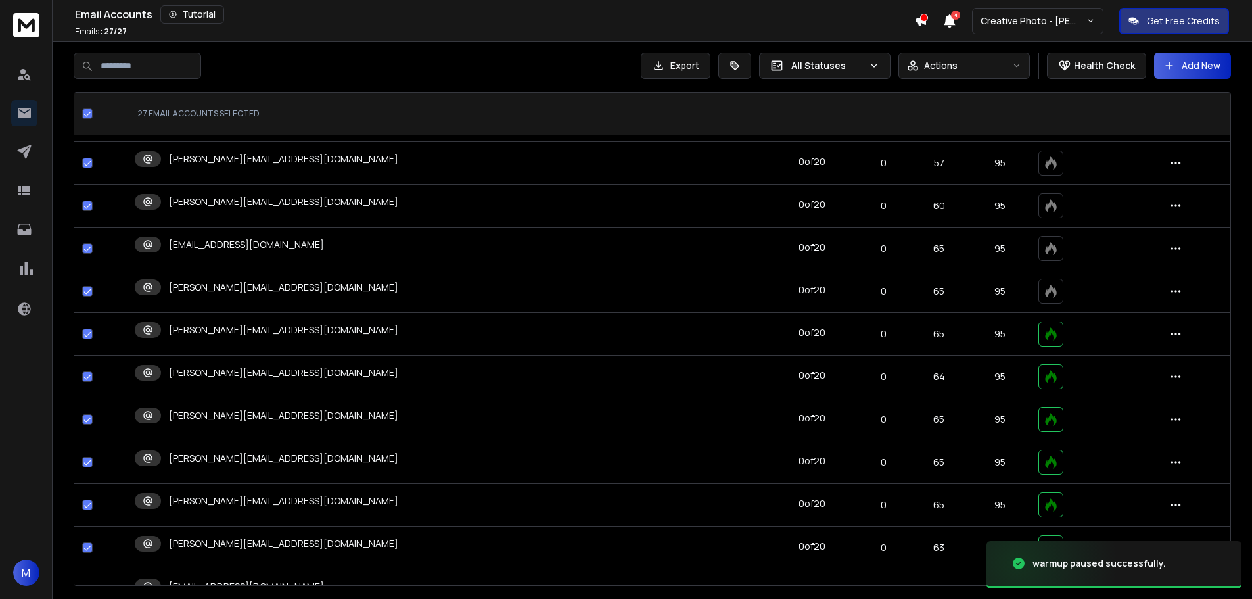
click at [1044, 328] on icon at bounding box center [1050, 333] width 13 height 13
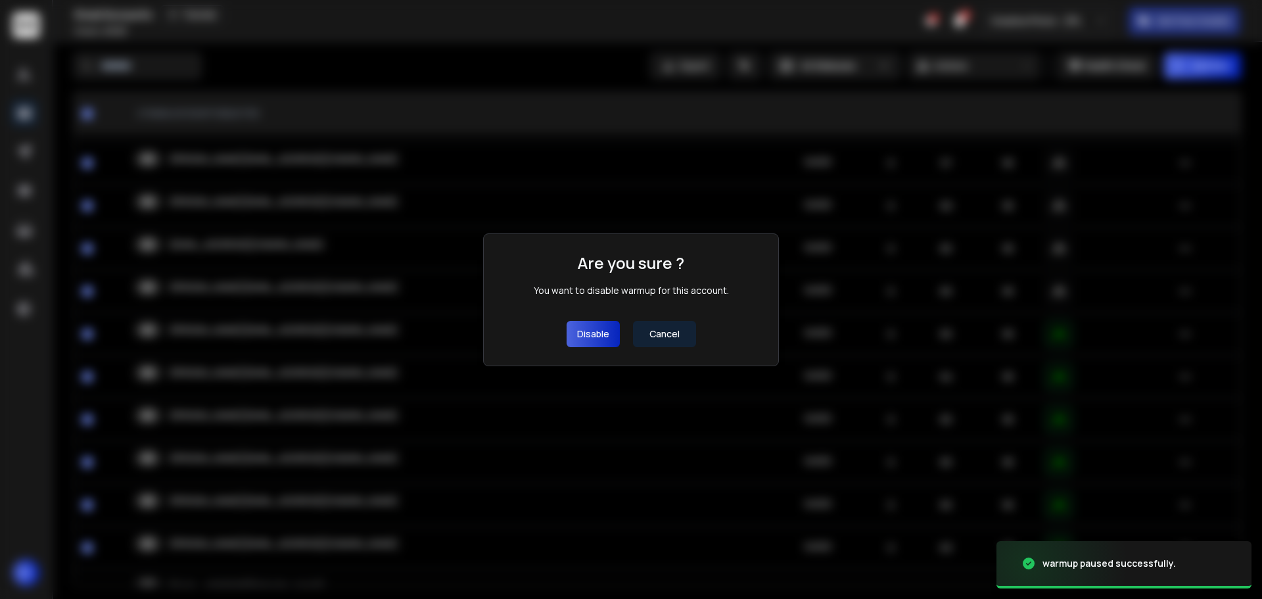
click at [591, 337] on button "Disable" at bounding box center [593, 334] width 53 height 26
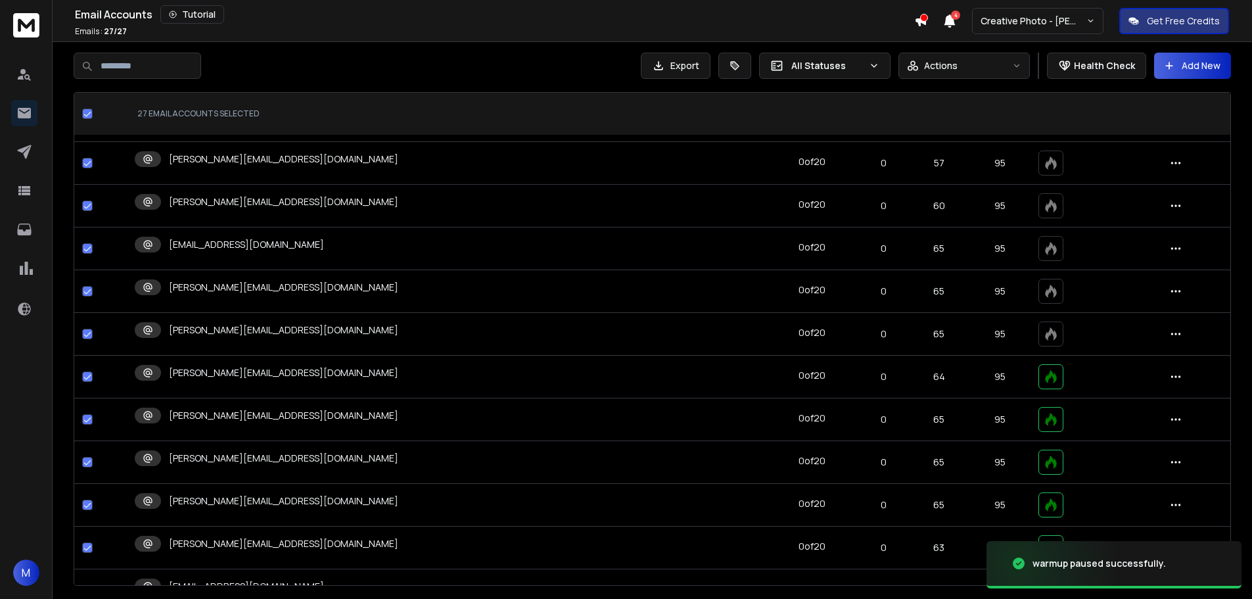
click at [1045, 380] on icon at bounding box center [1050, 376] width 11 height 13
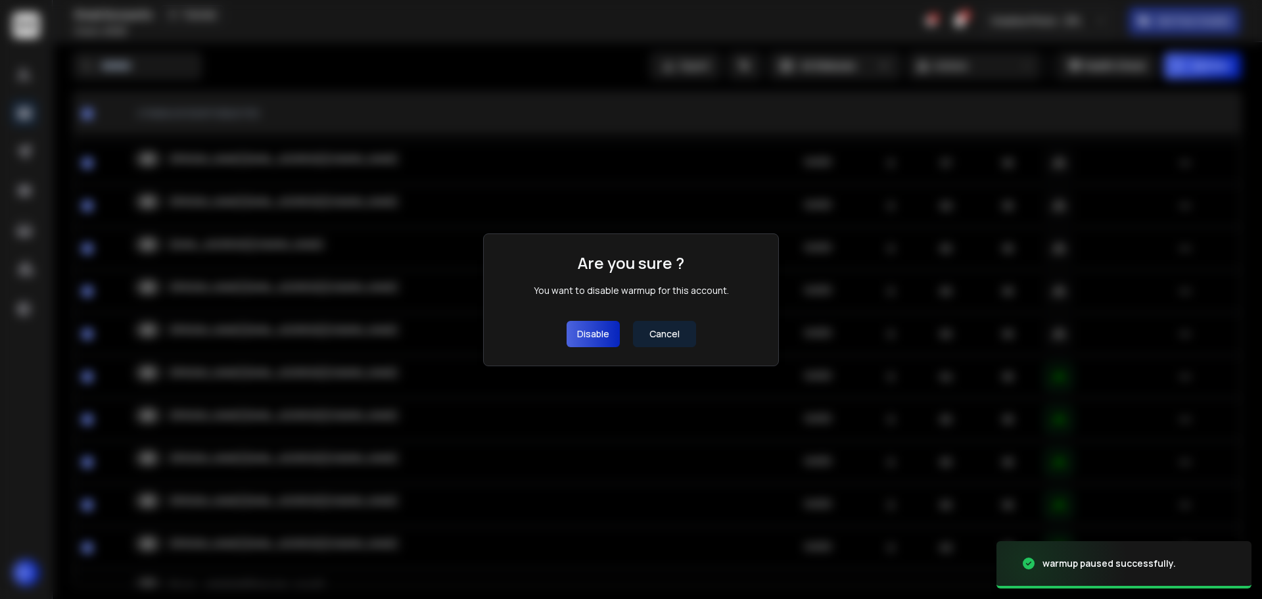
click at [588, 331] on button "Disable" at bounding box center [593, 334] width 53 height 26
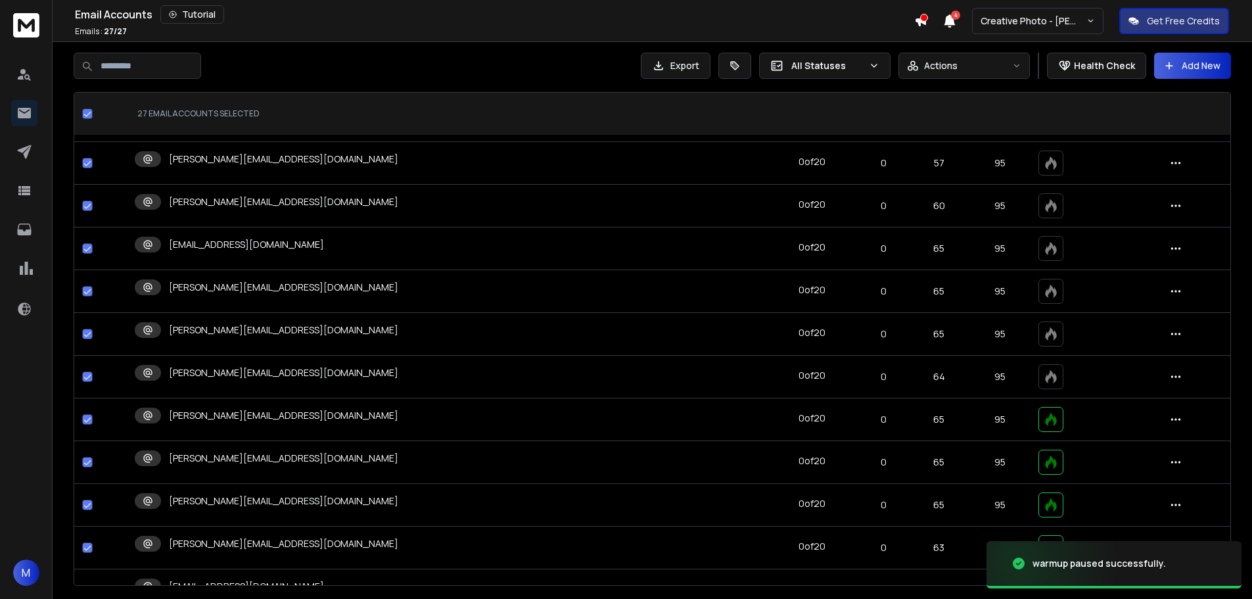
click at [1039, 426] on div at bounding box center [1051, 419] width 25 height 25
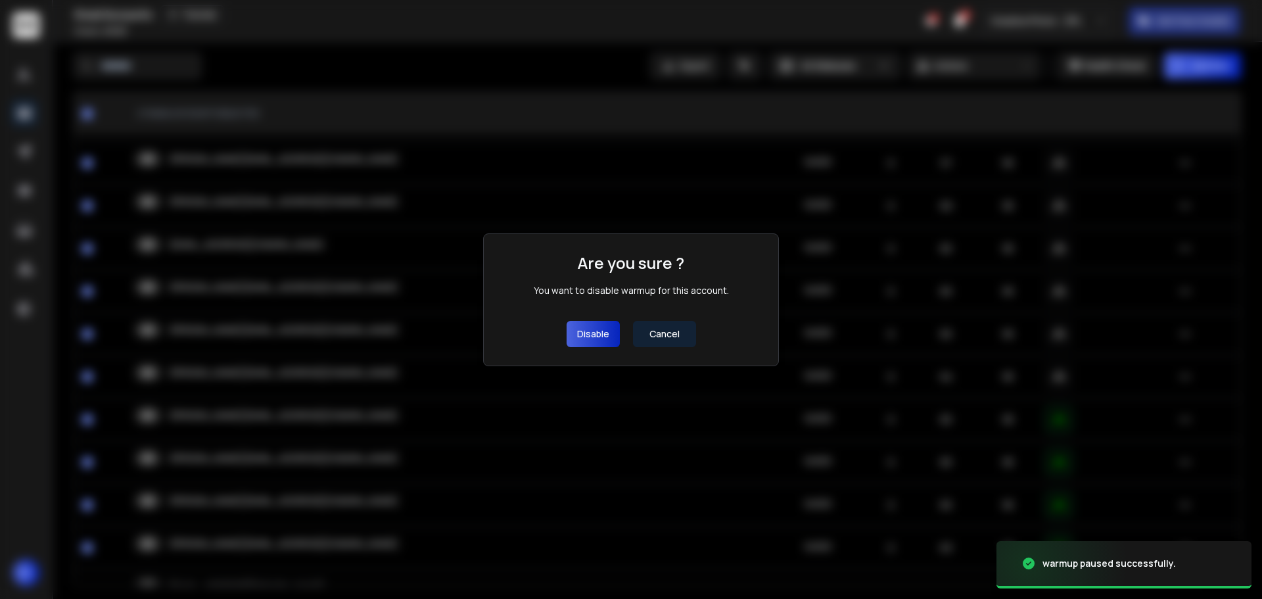
click at [611, 336] on button "Disable" at bounding box center [593, 334] width 53 height 26
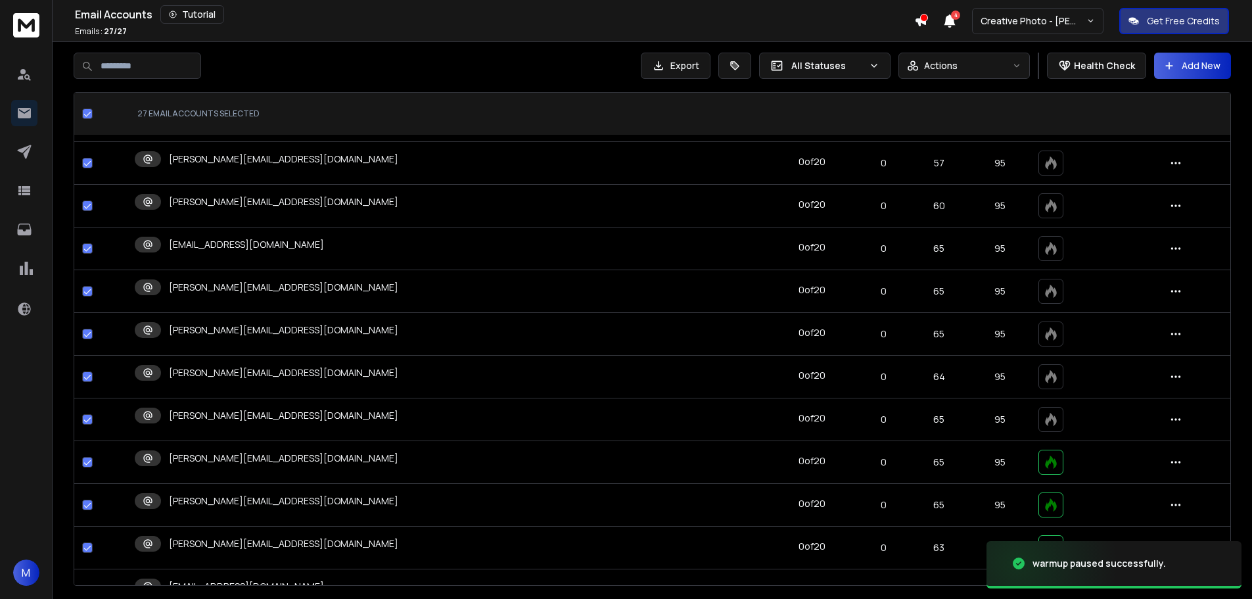
click at [1045, 462] on icon at bounding box center [1050, 462] width 11 height 13
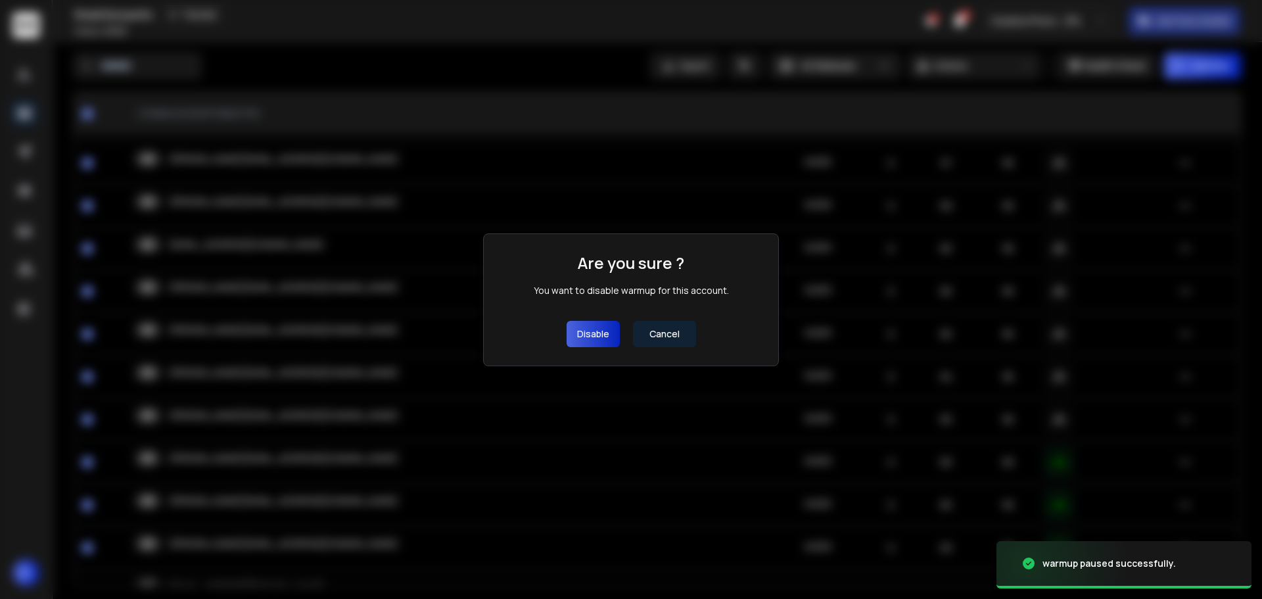
click at [579, 335] on button "Disable" at bounding box center [593, 334] width 53 height 26
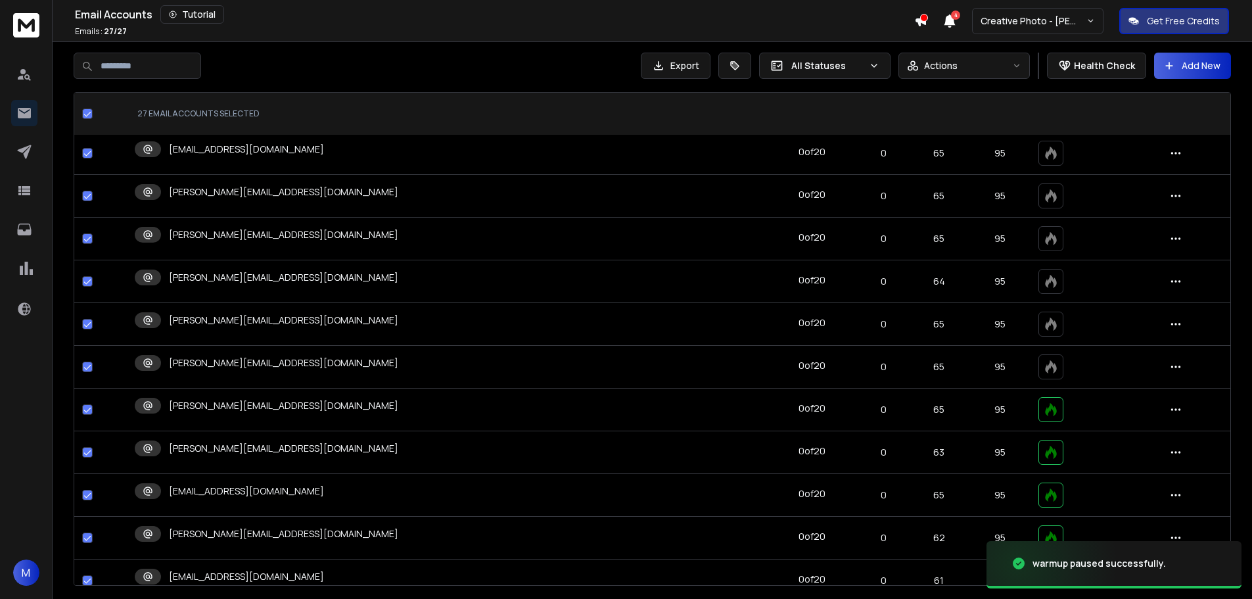
scroll to position [714, 0]
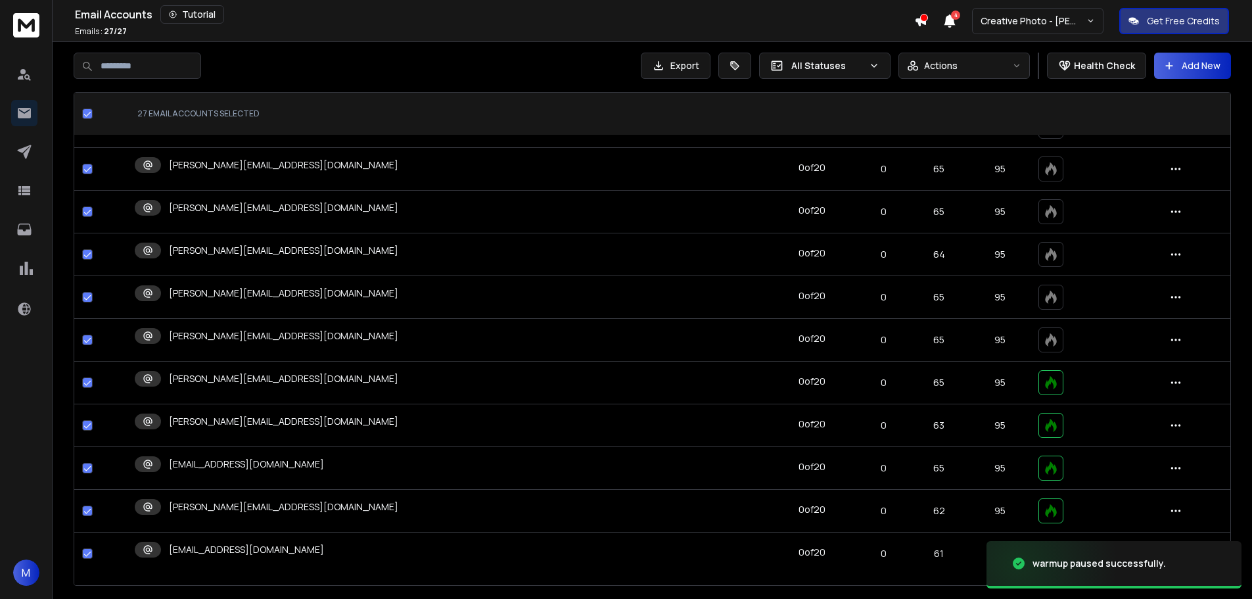
click at [1044, 388] on icon at bounding box center [1050, 382] width 13 height 13
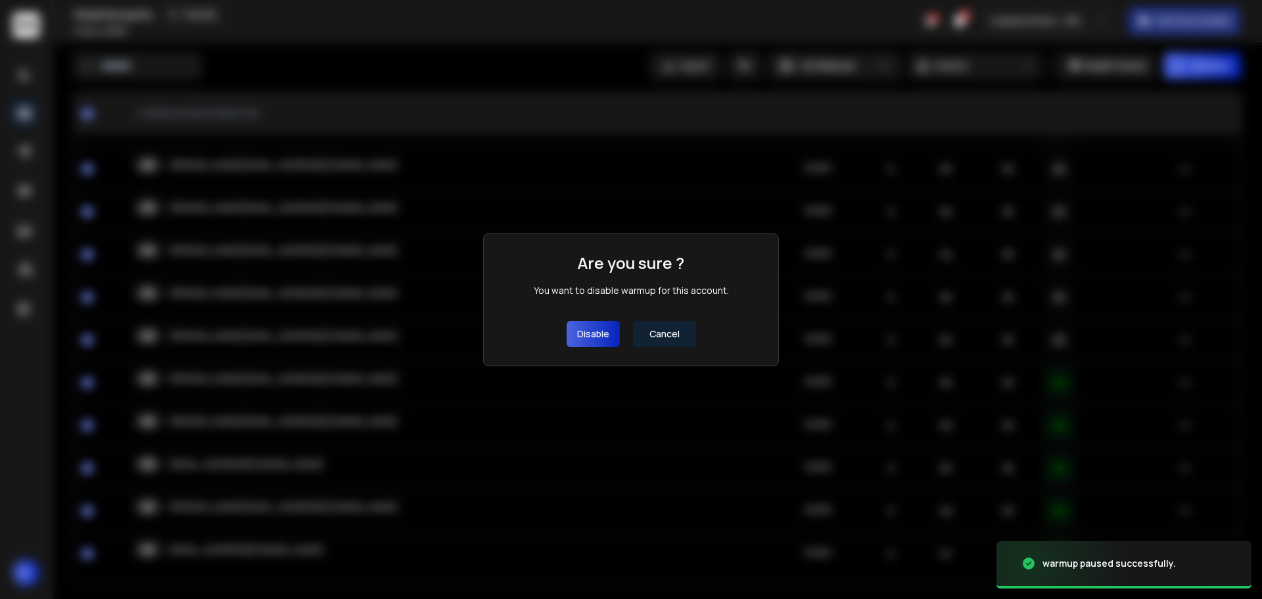
click at [594, 328] on button "Disable" at bounding box center [593, 334] width 53 height 26
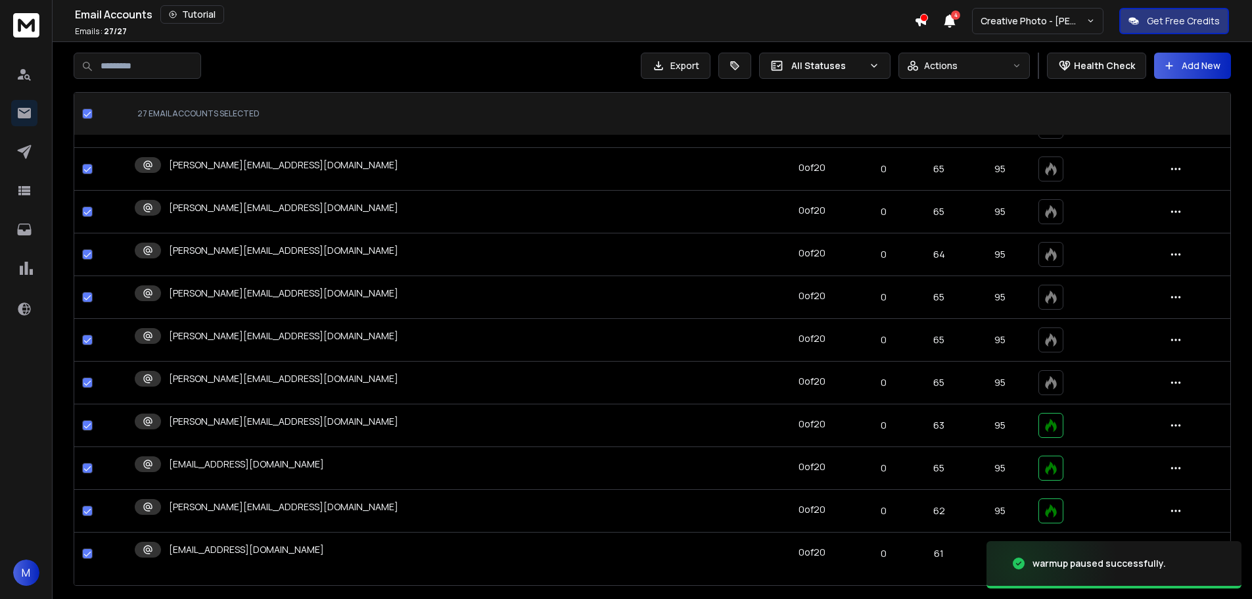
click at [1044, 428] on icon at bounding box center [1050, 425] width 13 height 13
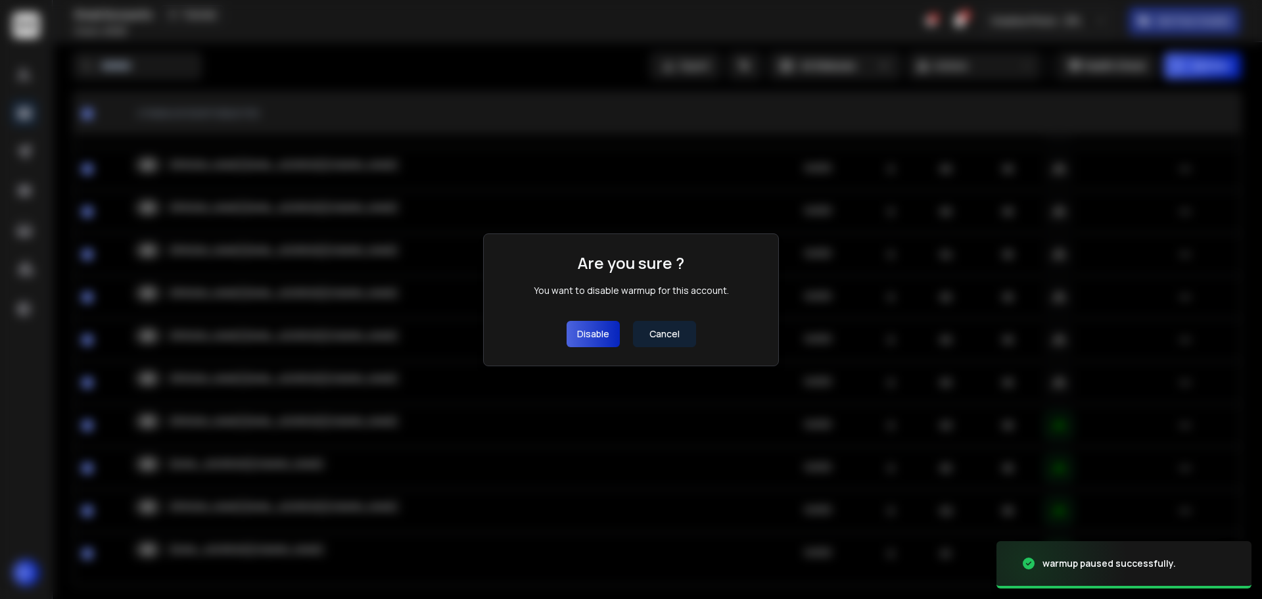
click at [592, 335] on button "Disable" at bounding box center [593, 334] width 53 height 26
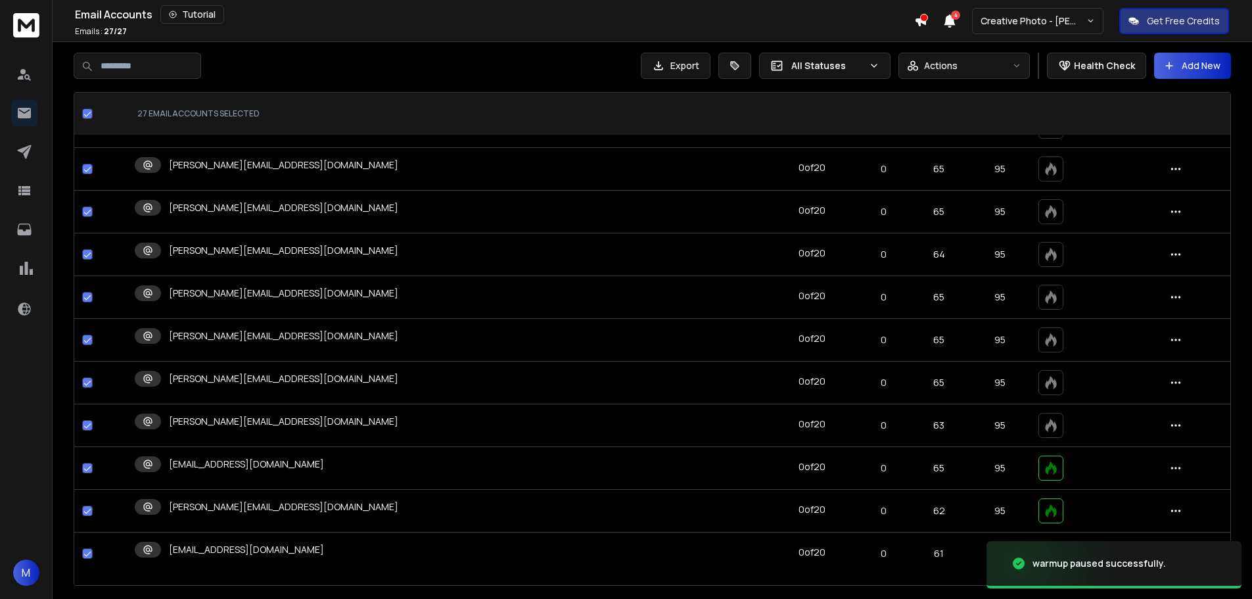
click at [1044, 463] on icon at bounding box center [1050, 467] width 13 height 13
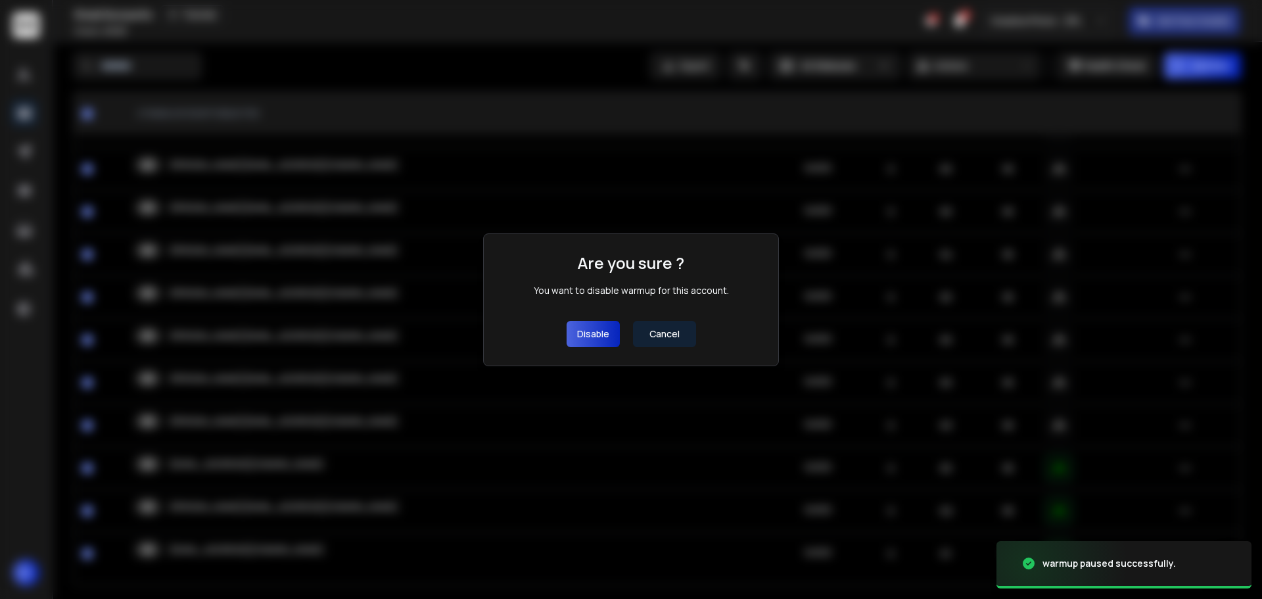
click at [580, 340] on button "Disable" at bounding box center [593, 334] width 53 height 26
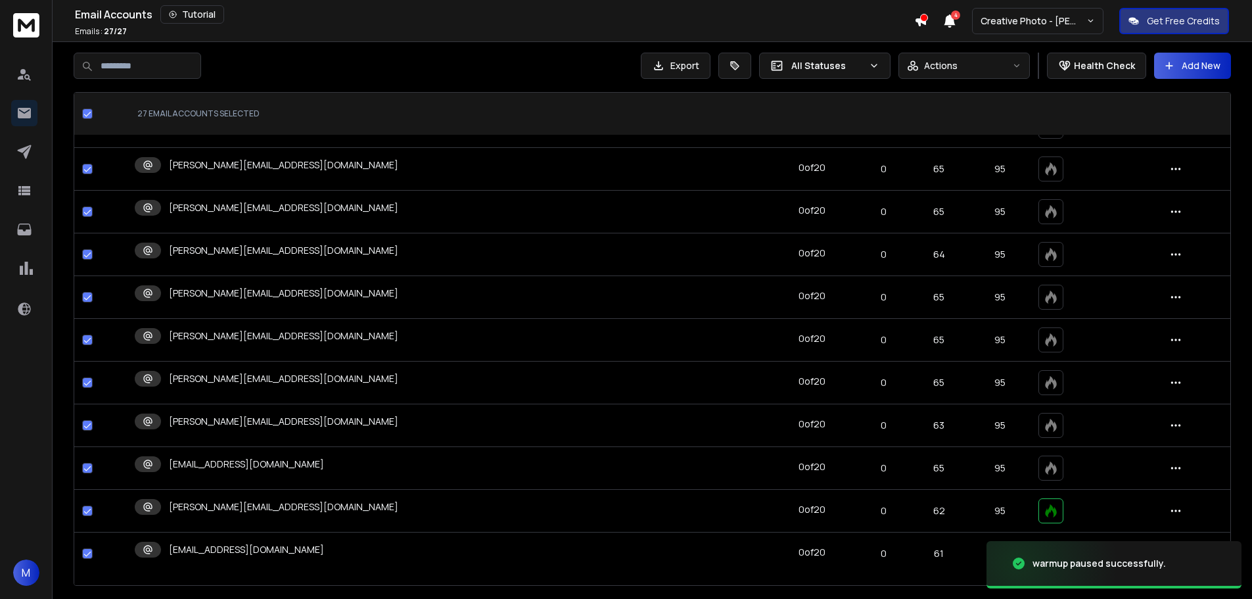
click at [1044, 504] on icon at bounding box center [1050, 510] width 13 height 13
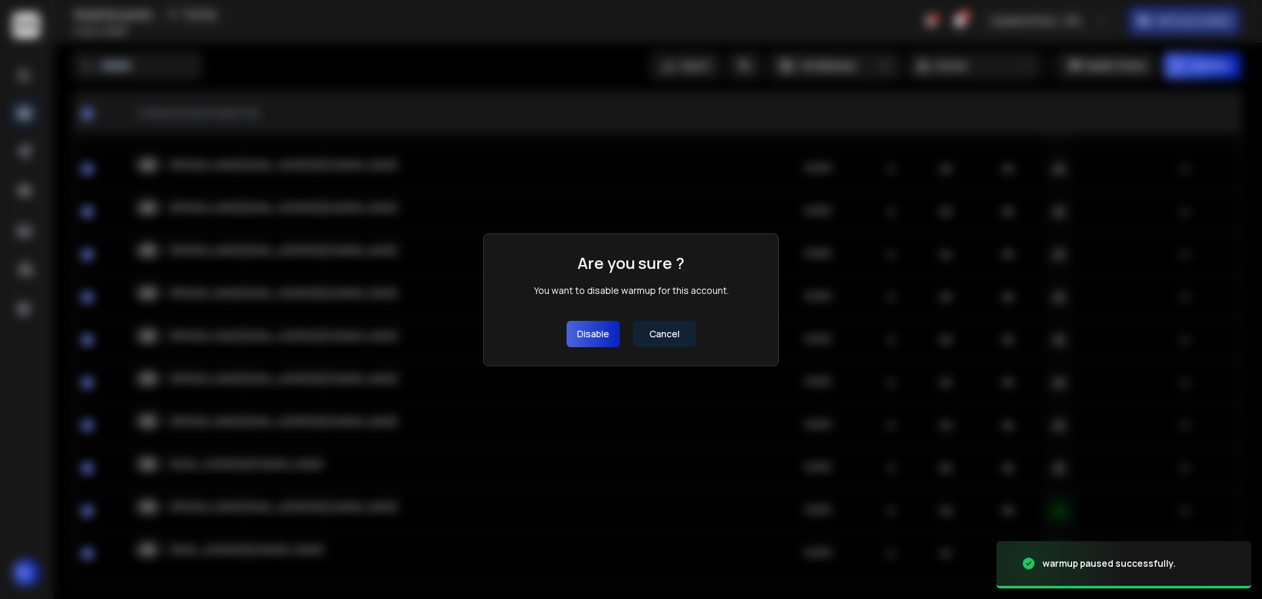
click at [594, 337] on button "Disable" at bounding box center [593, 334] width 53 height 26
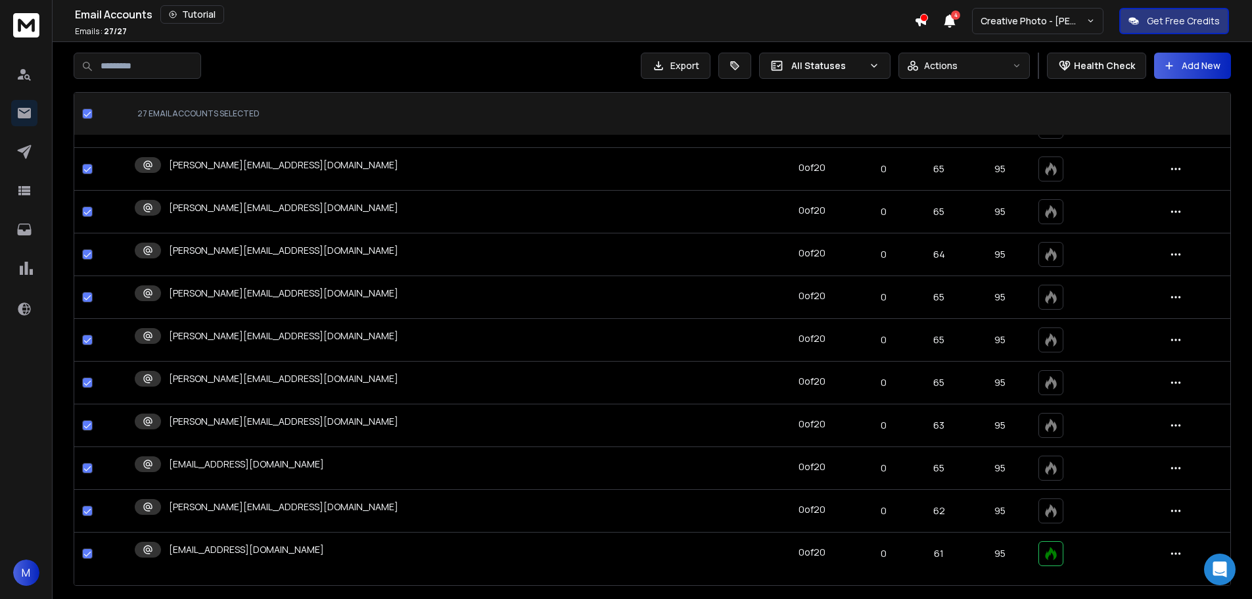
click at [1045, 551] on icon at bounding box center [1050, 553] width 11 height 13
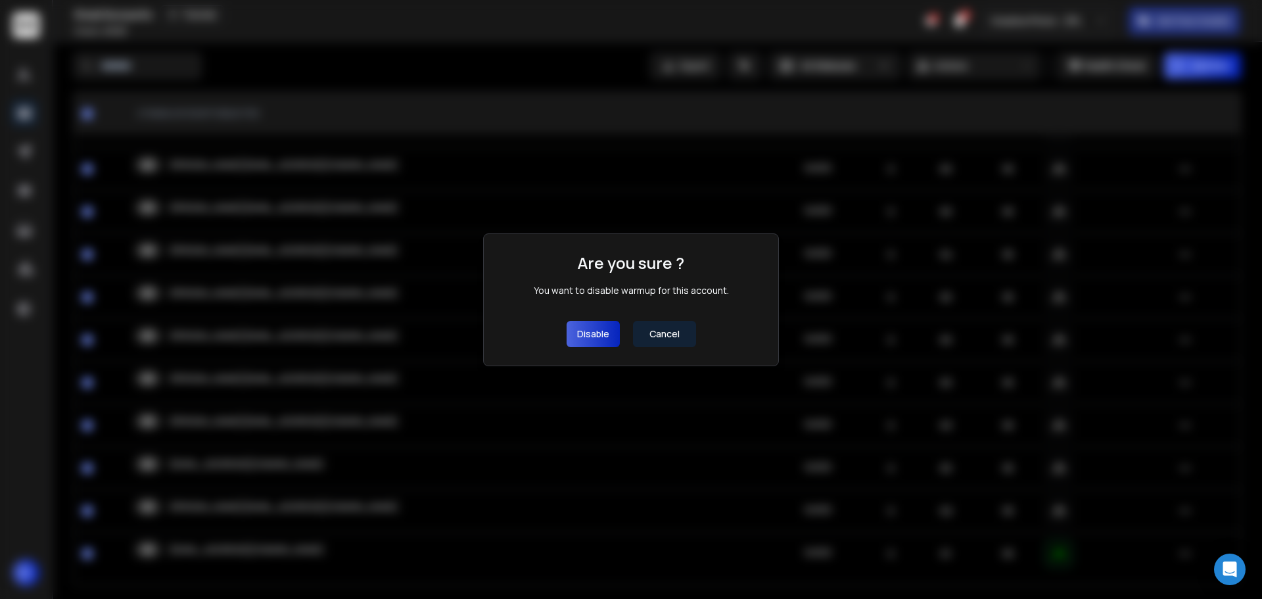
click at [593, 337] on button "Disable" at bounding box center [593, 334] width 53 height 26
